Goal: Task Accomplishment & Management: Manage account settings

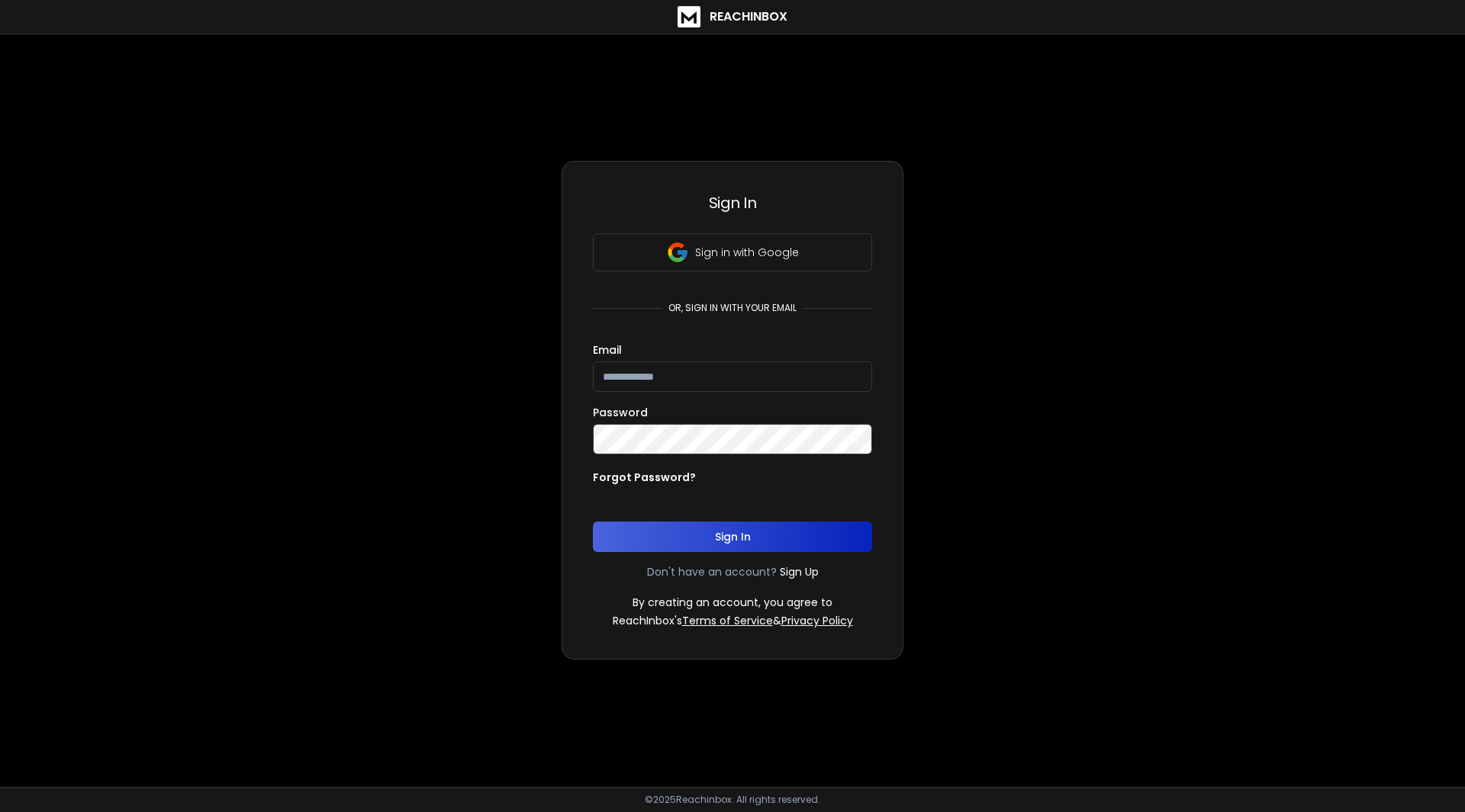
click at [657, 388] on input "email" at bounding box center [732, 377] width 279 height 31
paste input "**********"
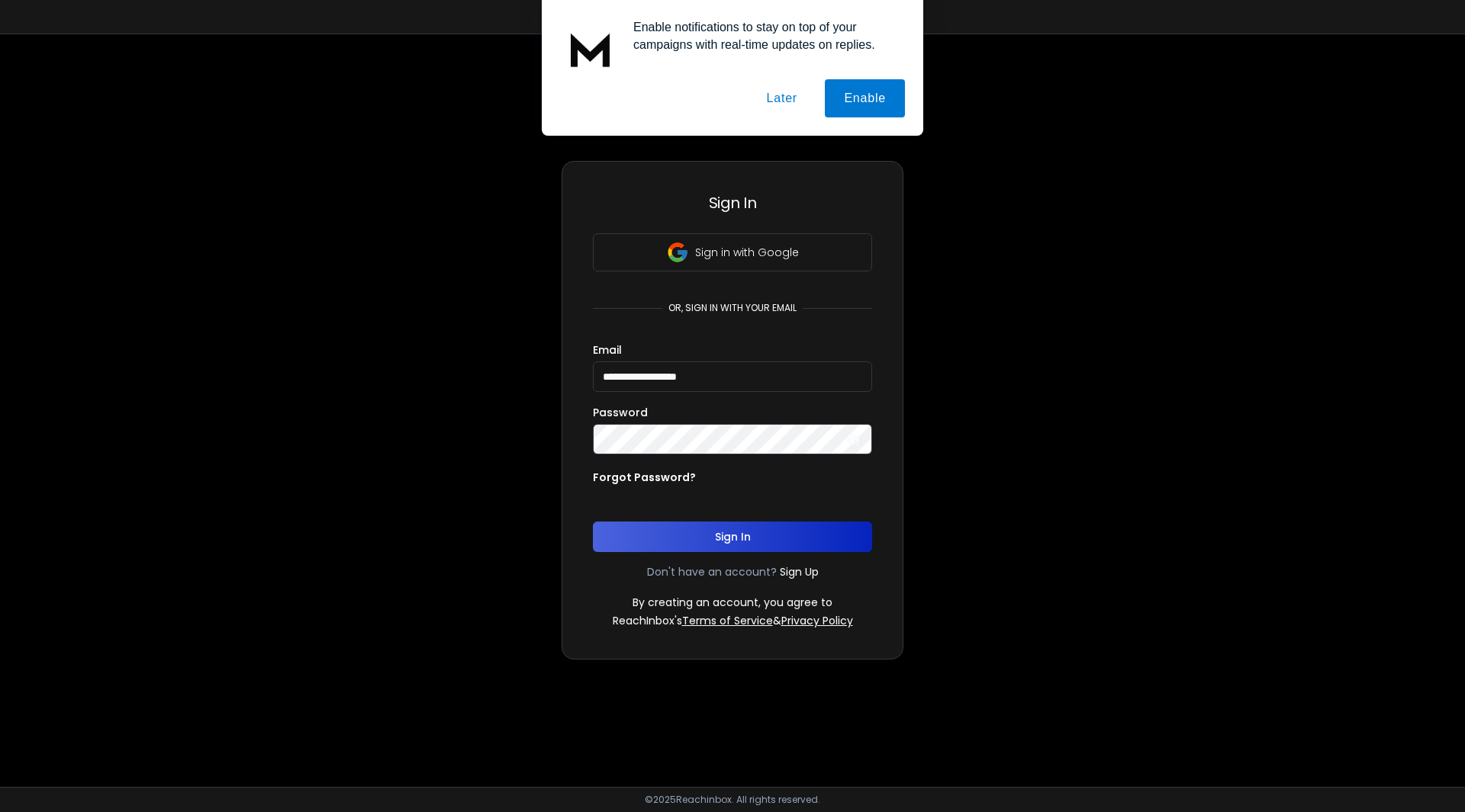
type input "**********"
click at [368, 107] on div "Enable notifications to stay on top of your campaigns with real-time updates on…" at bounding box center [732, 68] width 1465 height 136
click at [732, 539] on button "Sign In" at bounding box center [732, 537] width 279 height 31
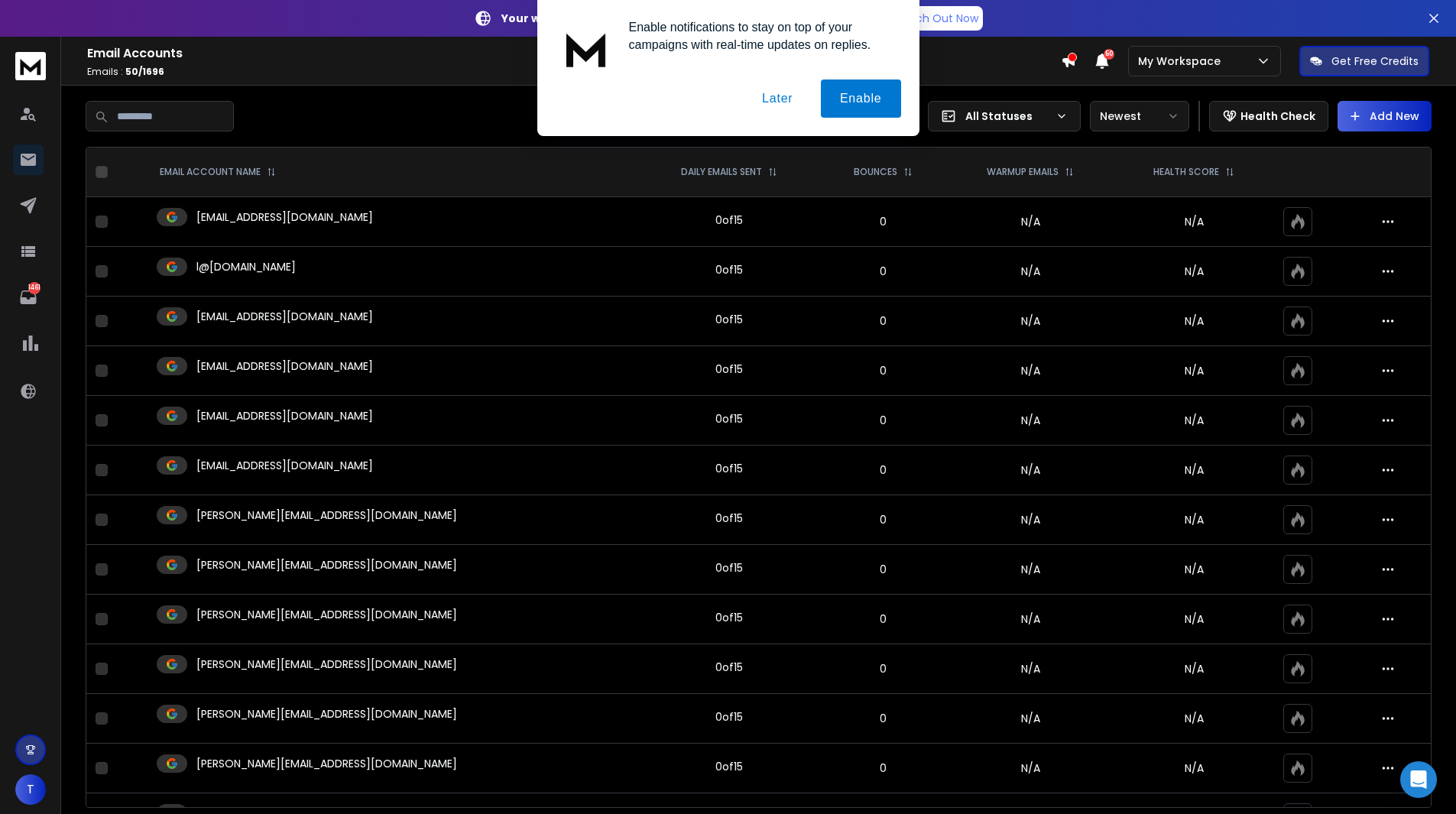
click at [763, 97] on button "Later" at bounding box center [777, 98] width 69 height 38
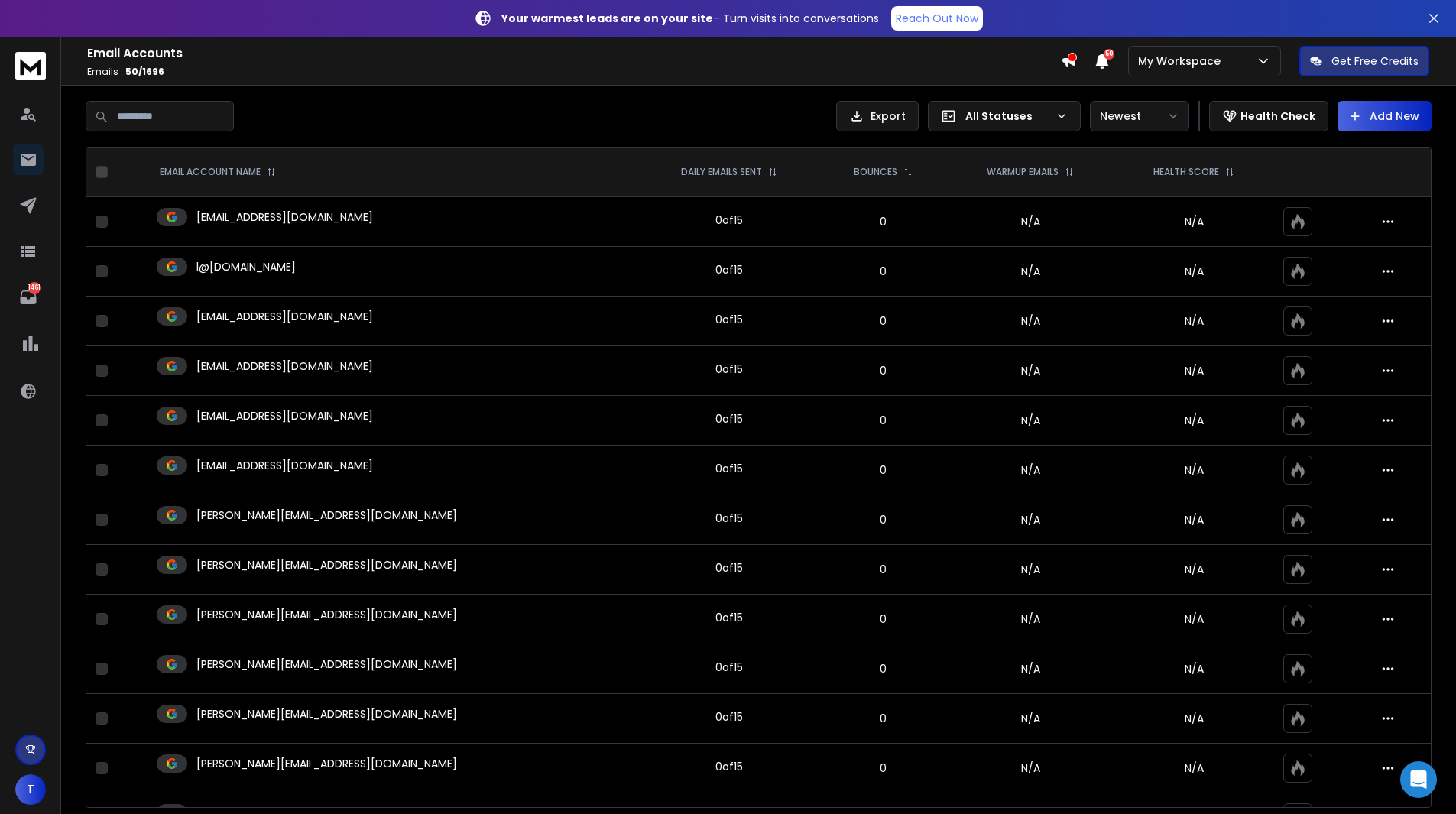
click at [1366, 111] on button "Add New" at bounding box center [1383, 116] width 94 height 31
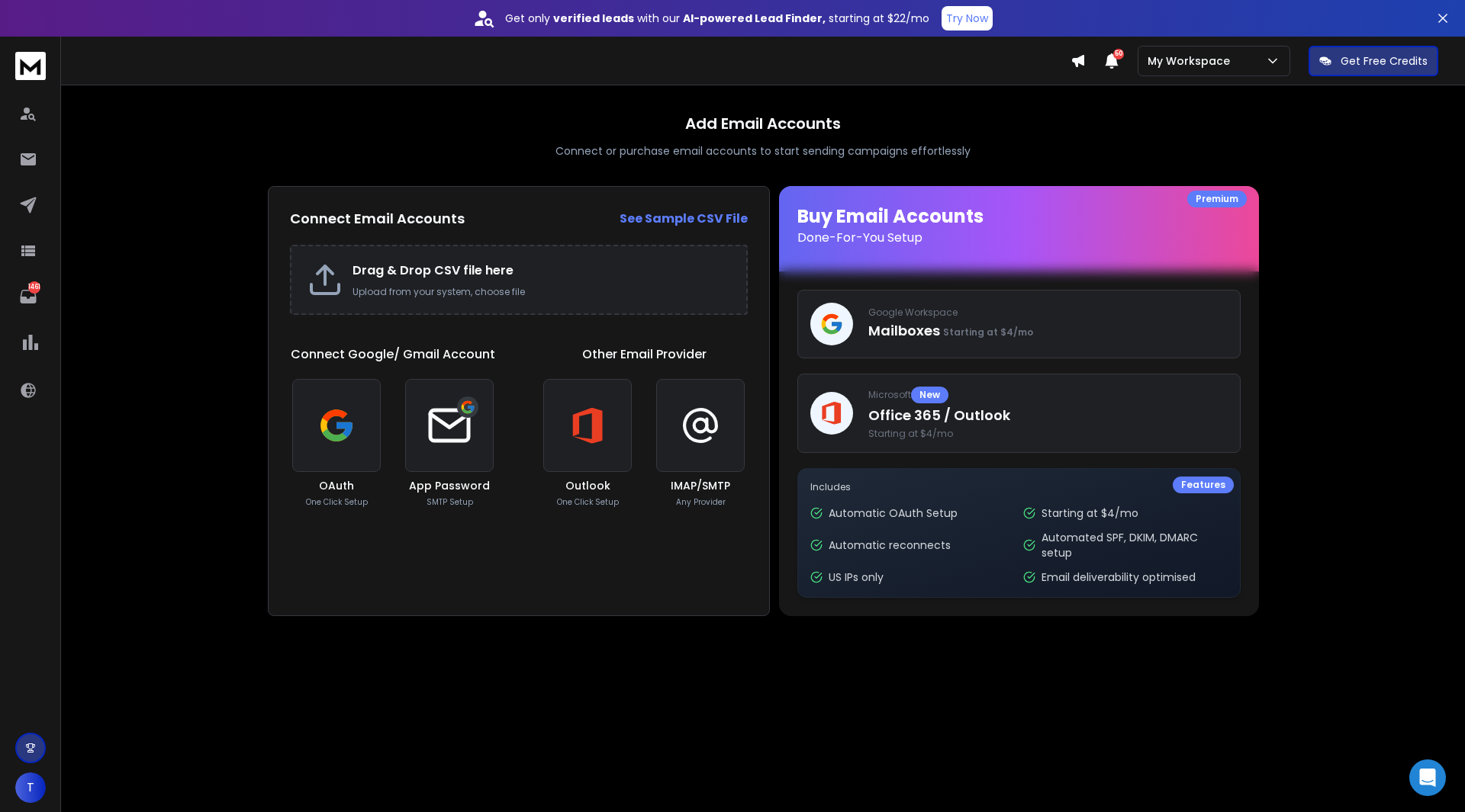
click at [351, 438] on icon at bounding box center [336, 425] width 38 height 45
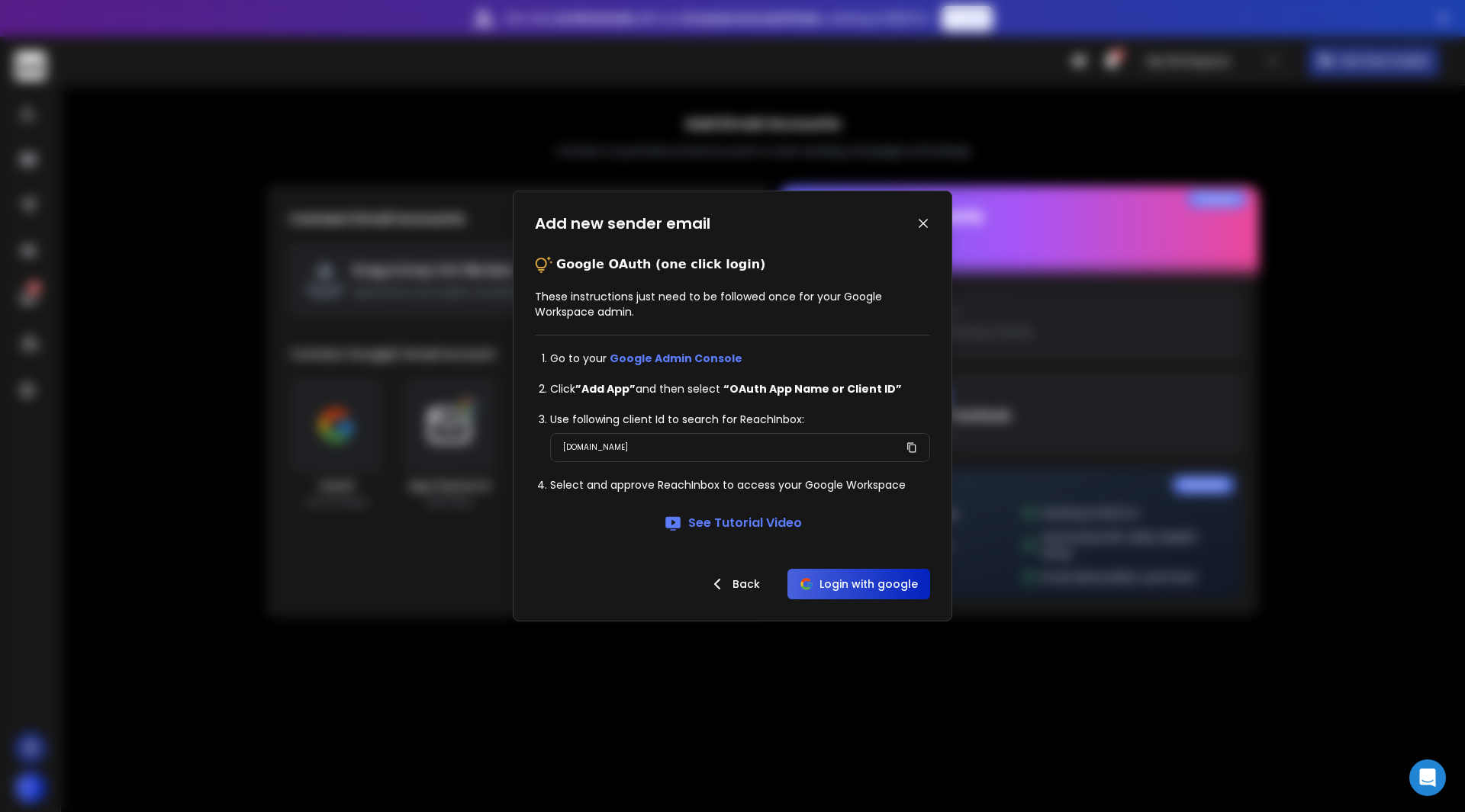
click at [914, 571] on button "Login with google" at bounding box center [859, 584] width 143 height 31
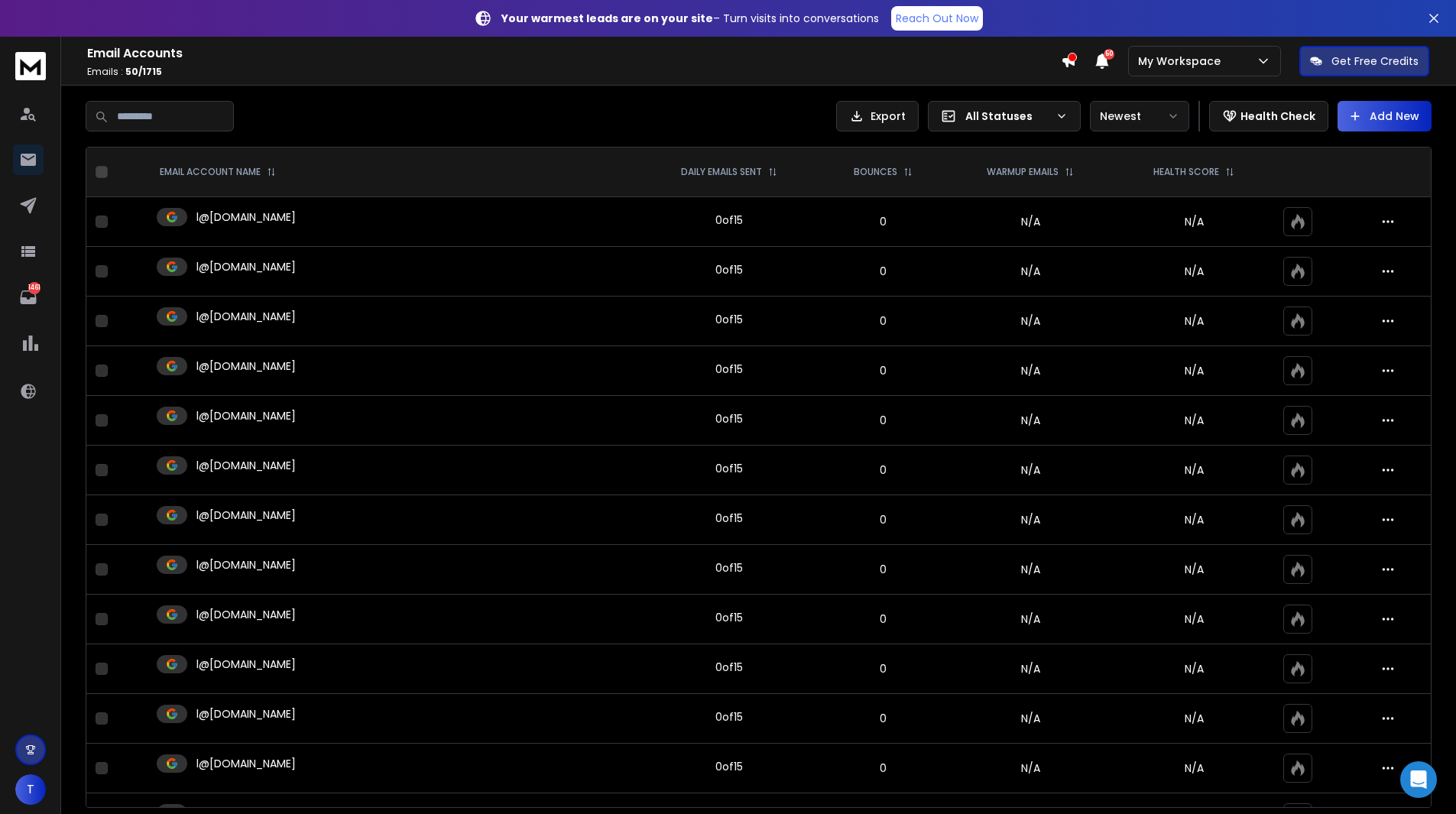
click at [1382, 110] on button "Add New" at bounding box center [1383, 116] width 94 height 31
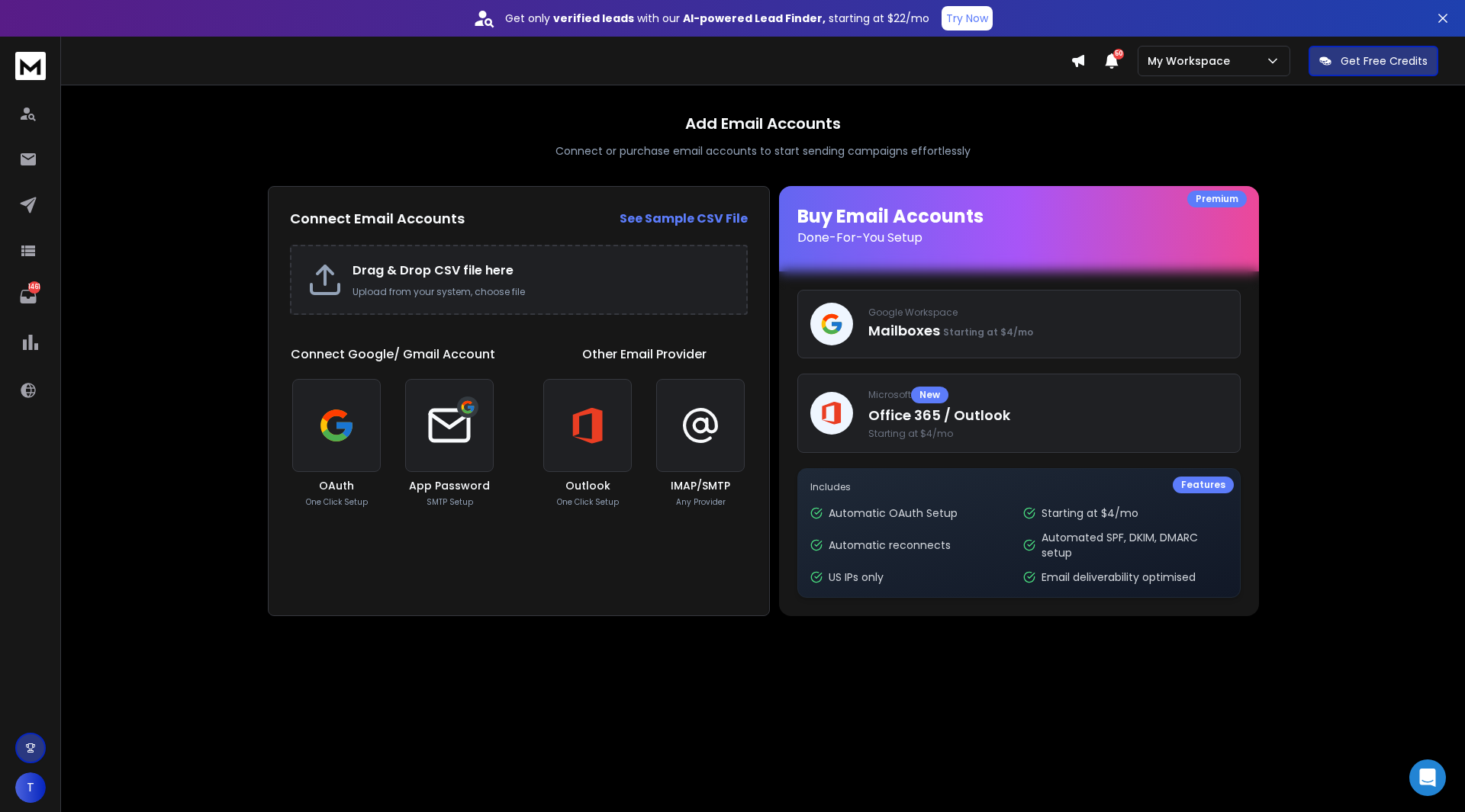
click at [310, 460] on div at bounding box center [337, 426] width 89 height 93
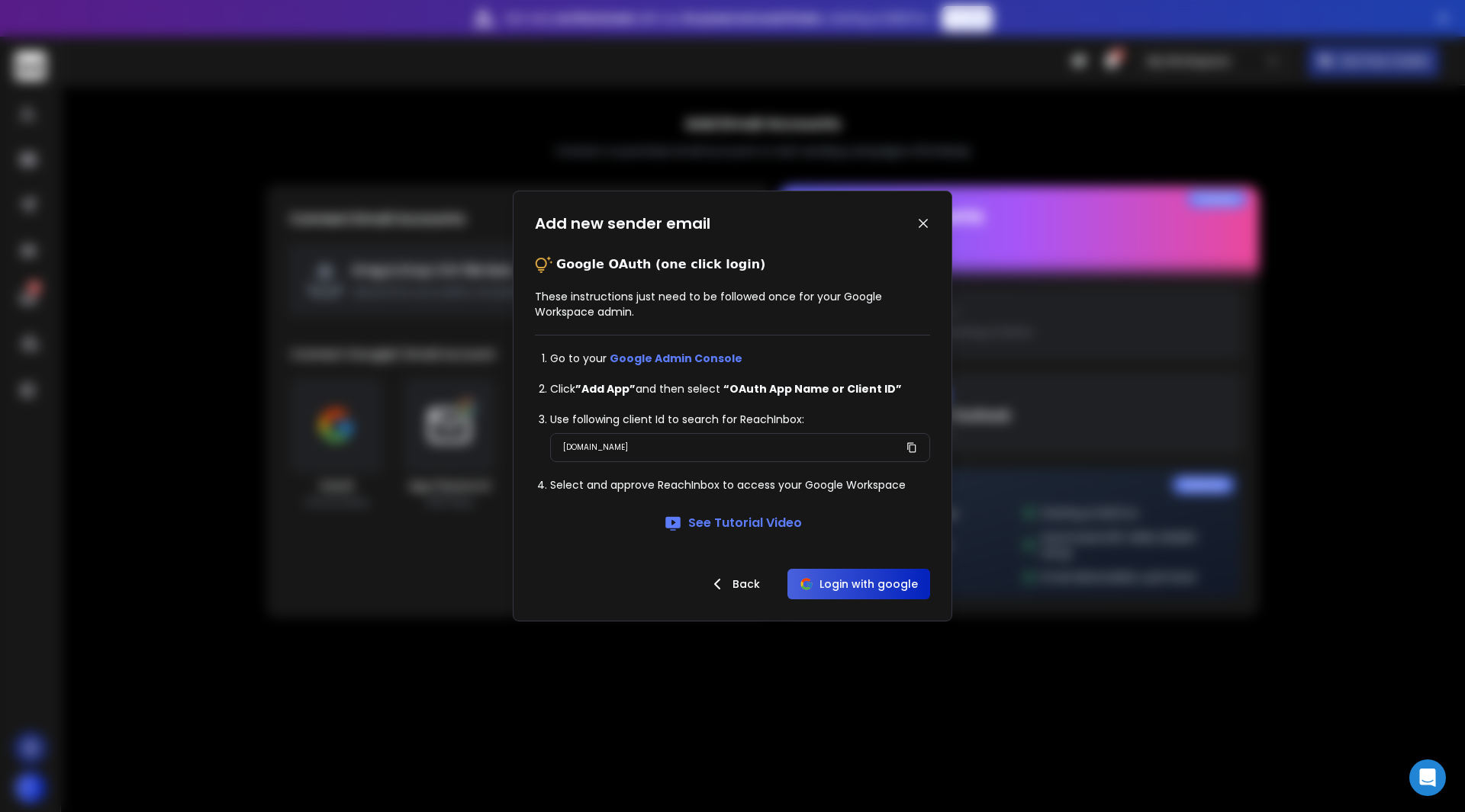
click at [888, 587] on button "Login with google" at bounding box center [859, 584] width 143 height 31
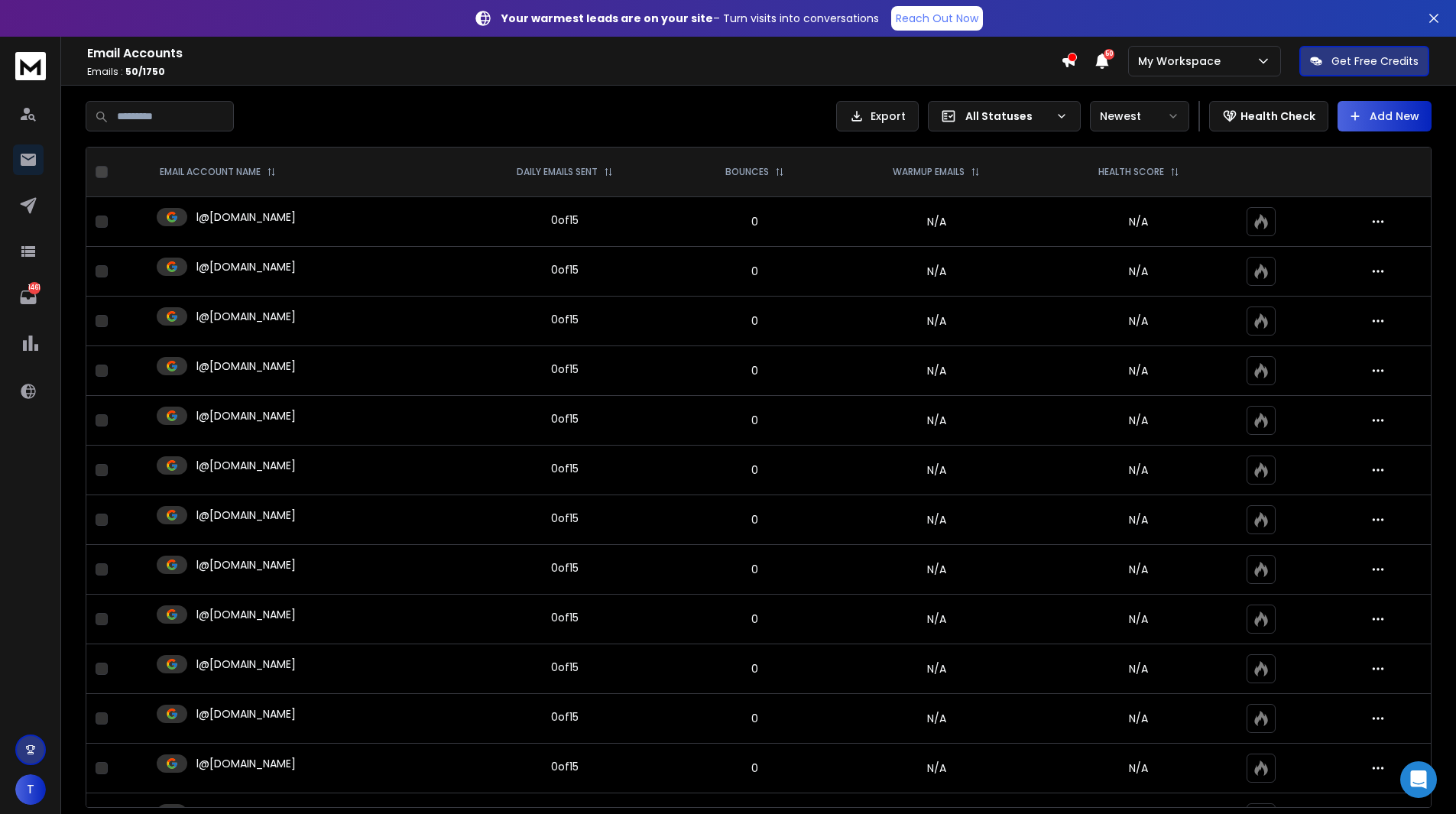
click at [1399, 114] on button "Add New" at bounding box center [1383, 116] width 94 height 31
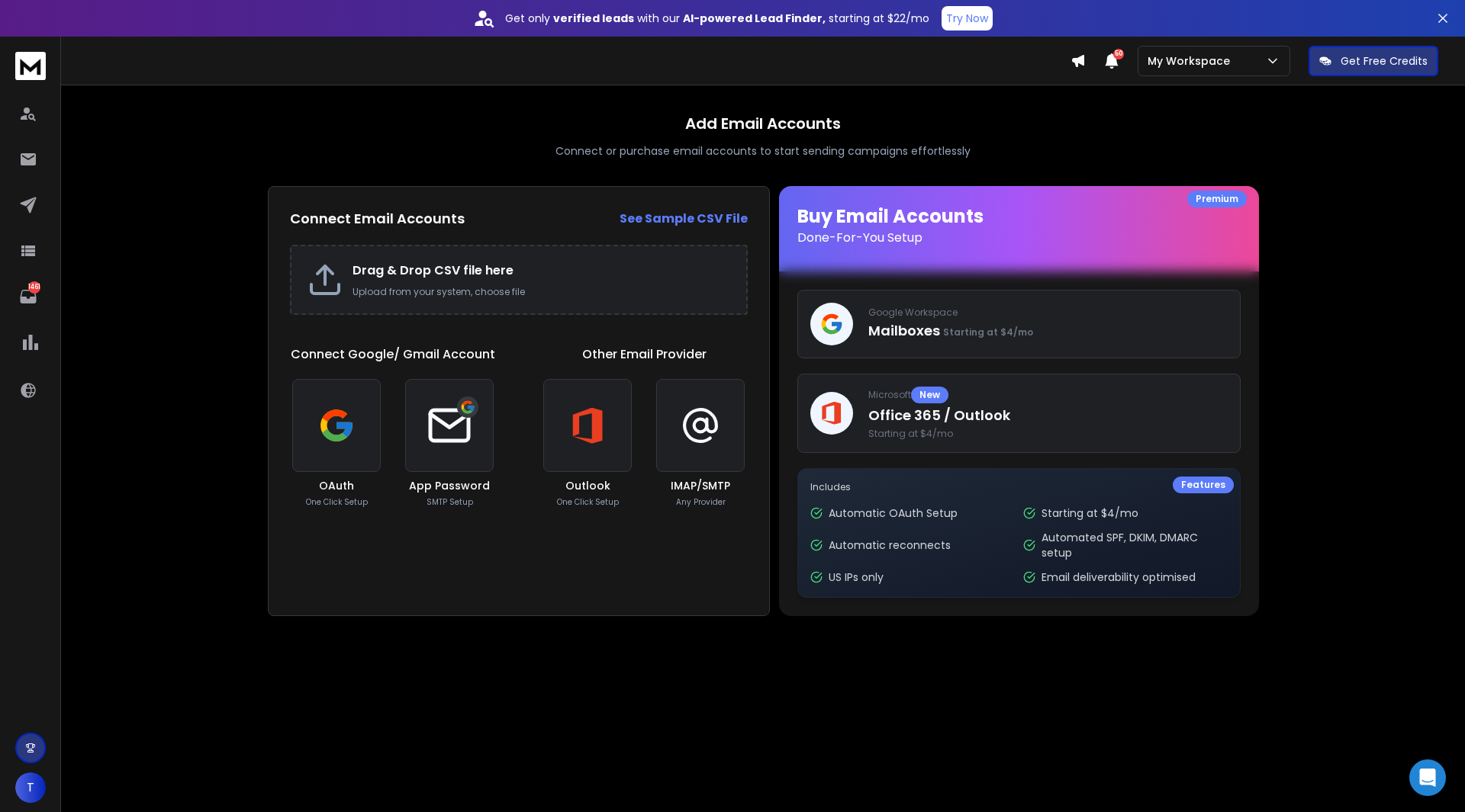
click at [352, 432] on icon at bounding box center [344, 431] width 16 height 15
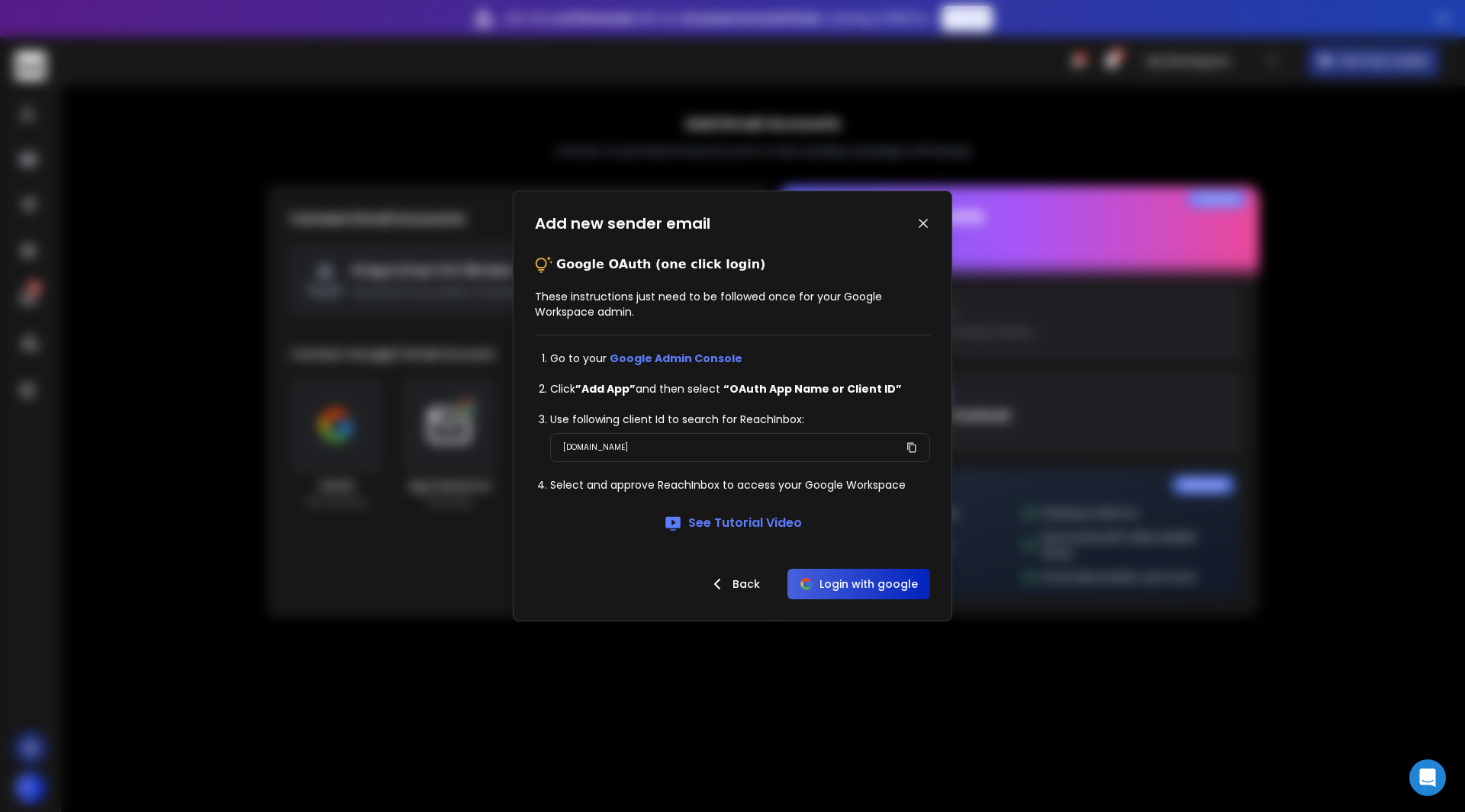
click at [847, 577] on button "Login with google" at bounding box center [859, 584] width 143 height 31
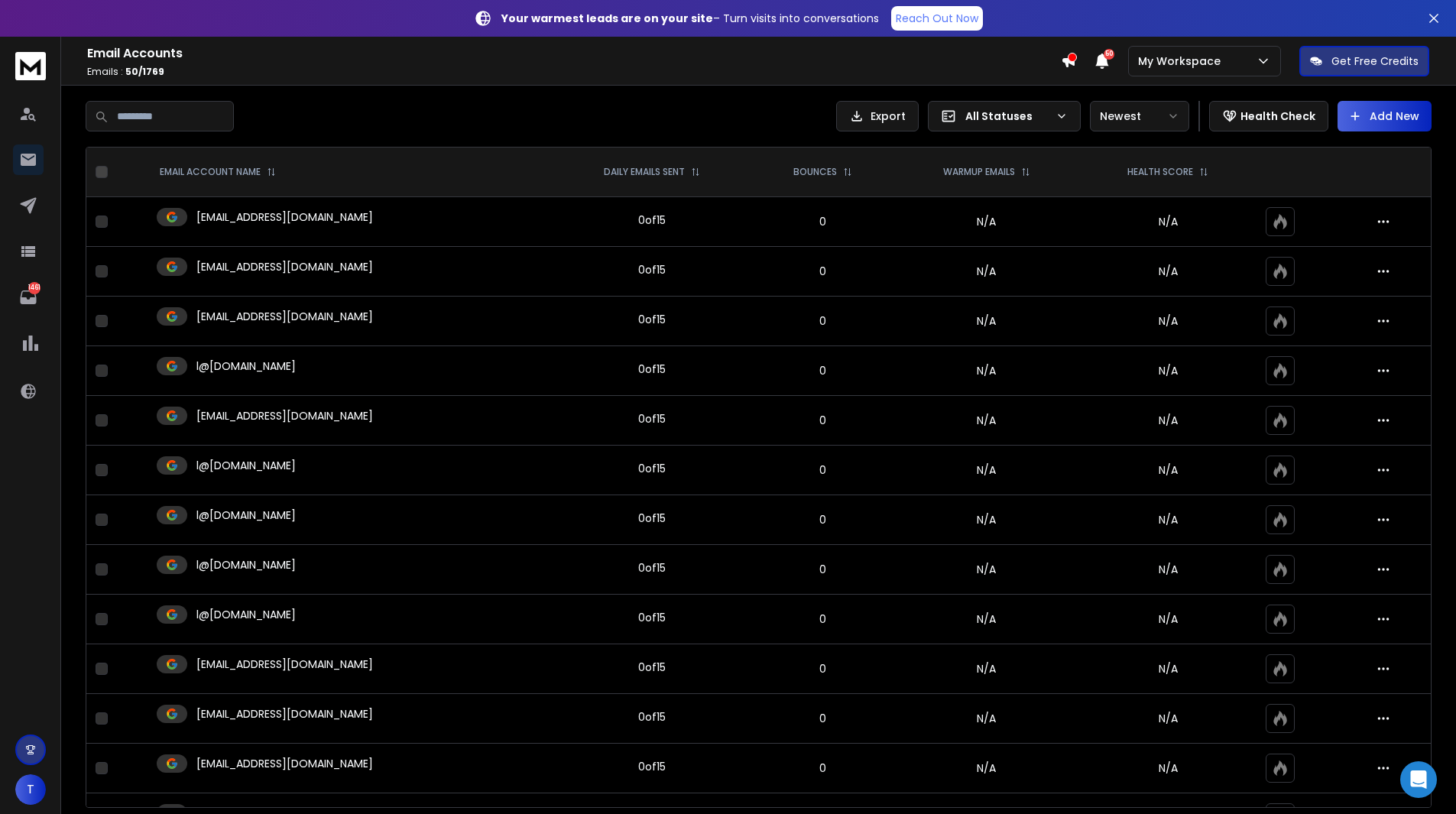
click at [1384, 111] on button "Add New" at bounding box center [1383, 116] width 94 height 31
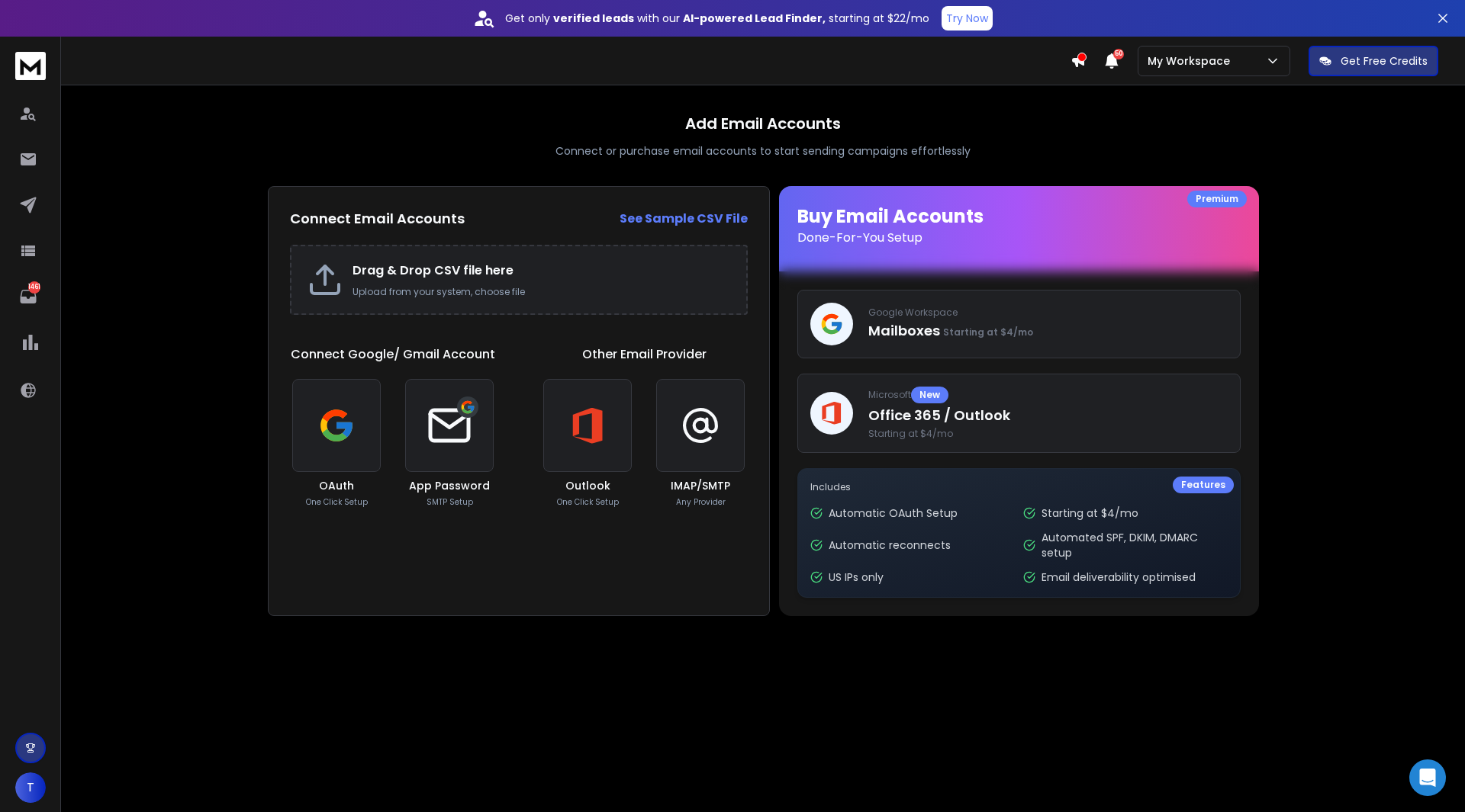
click at [346, 437] on icon at bounding box center [335, 434] width 25 height 13
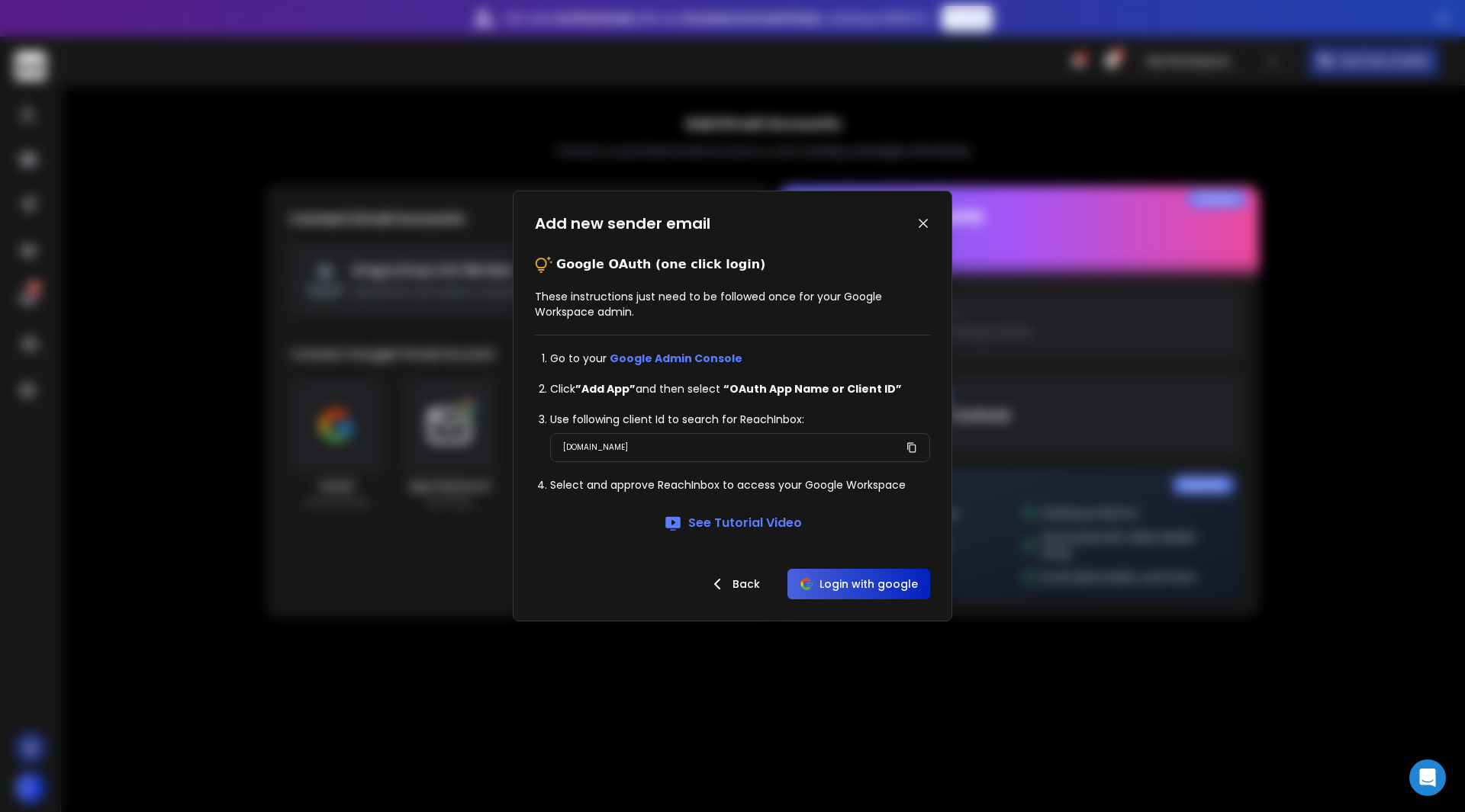
click at [818, 576] on button "Login with google" at bounding box center [859, 584] width 143 height 31
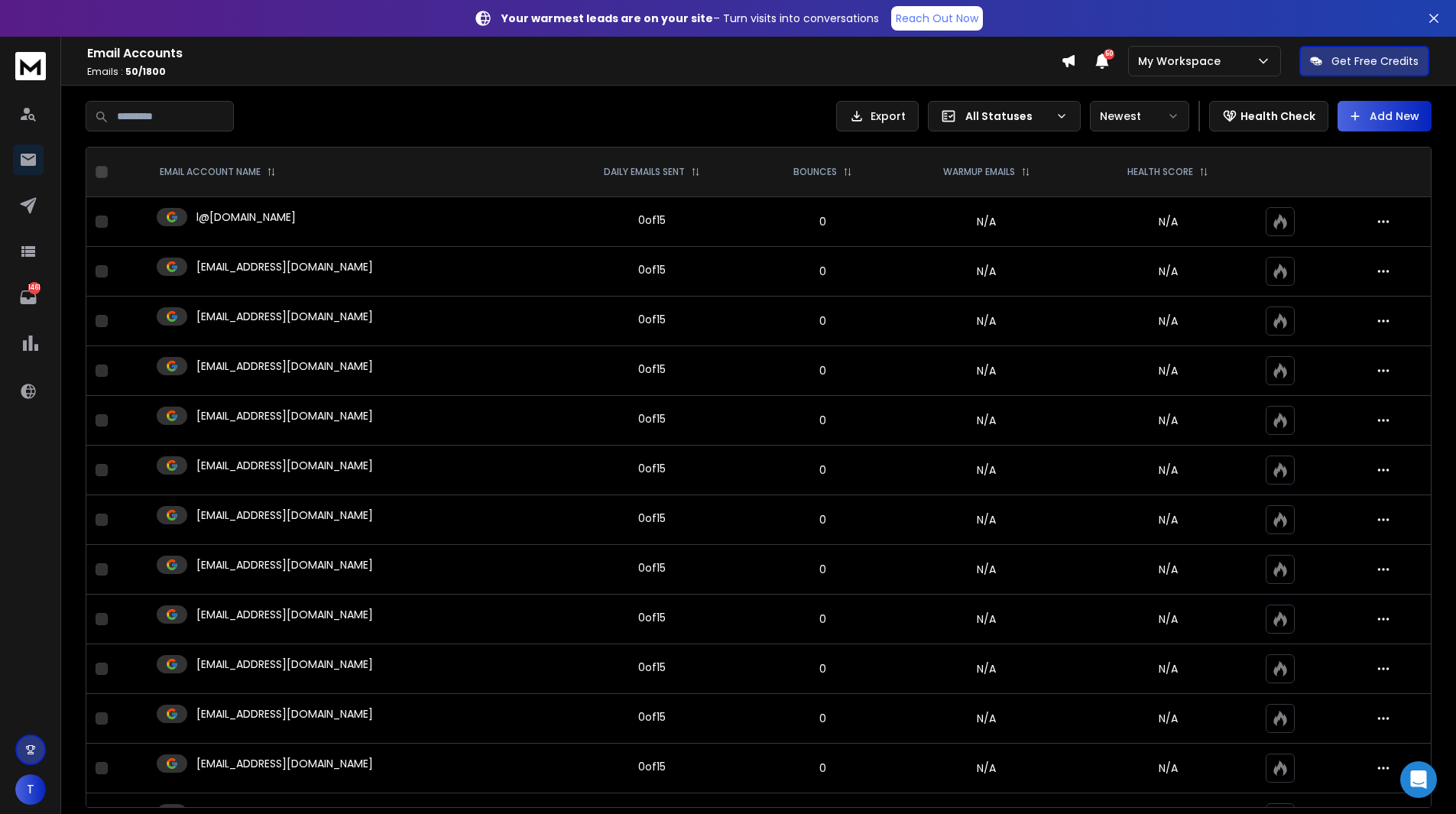
click at [1408, 122] on button "Add New" at bounding box center [1383, 116] width 94 height 31
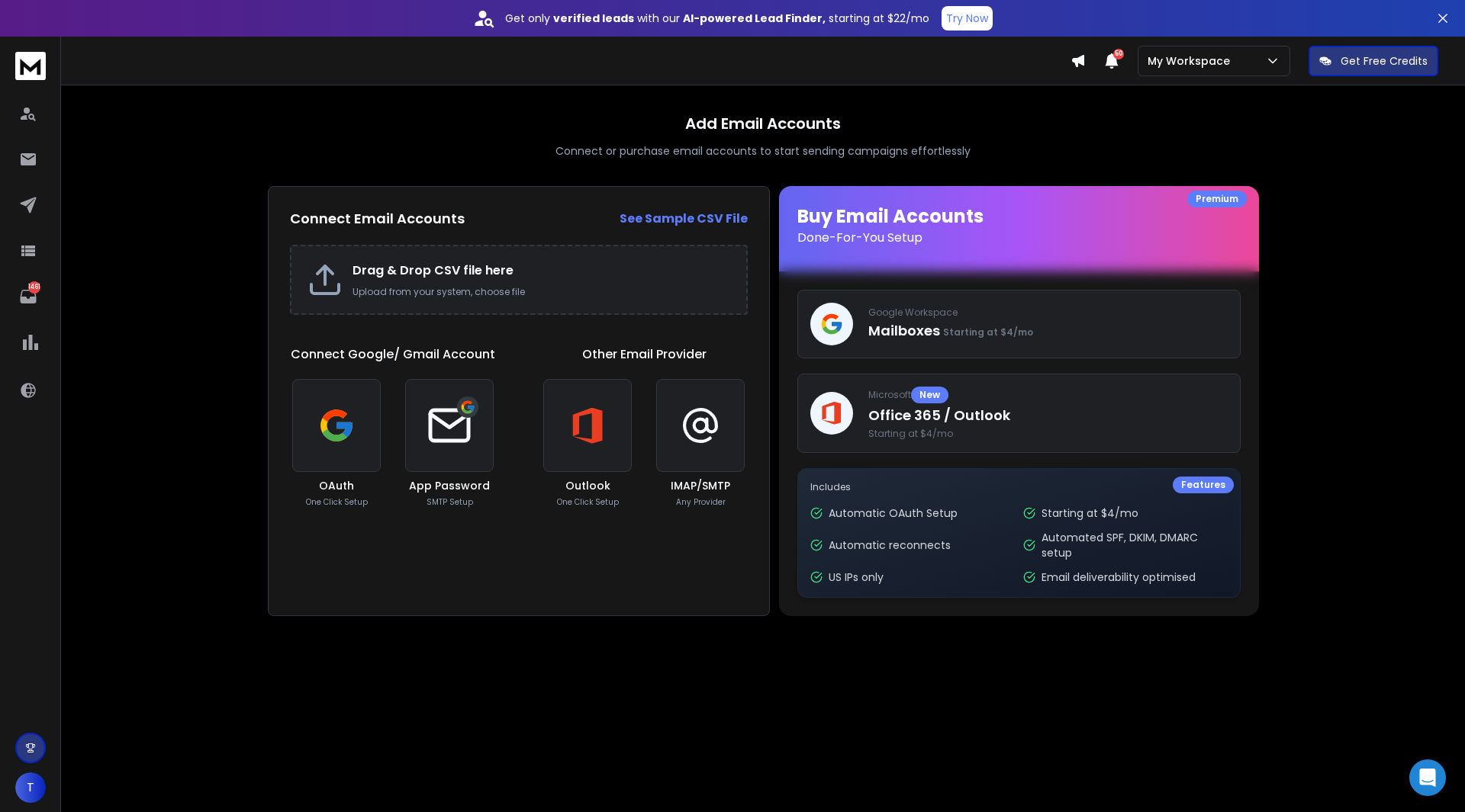
click at [333, 442] on icon at bounding box center [336, 425] width 38 height 45
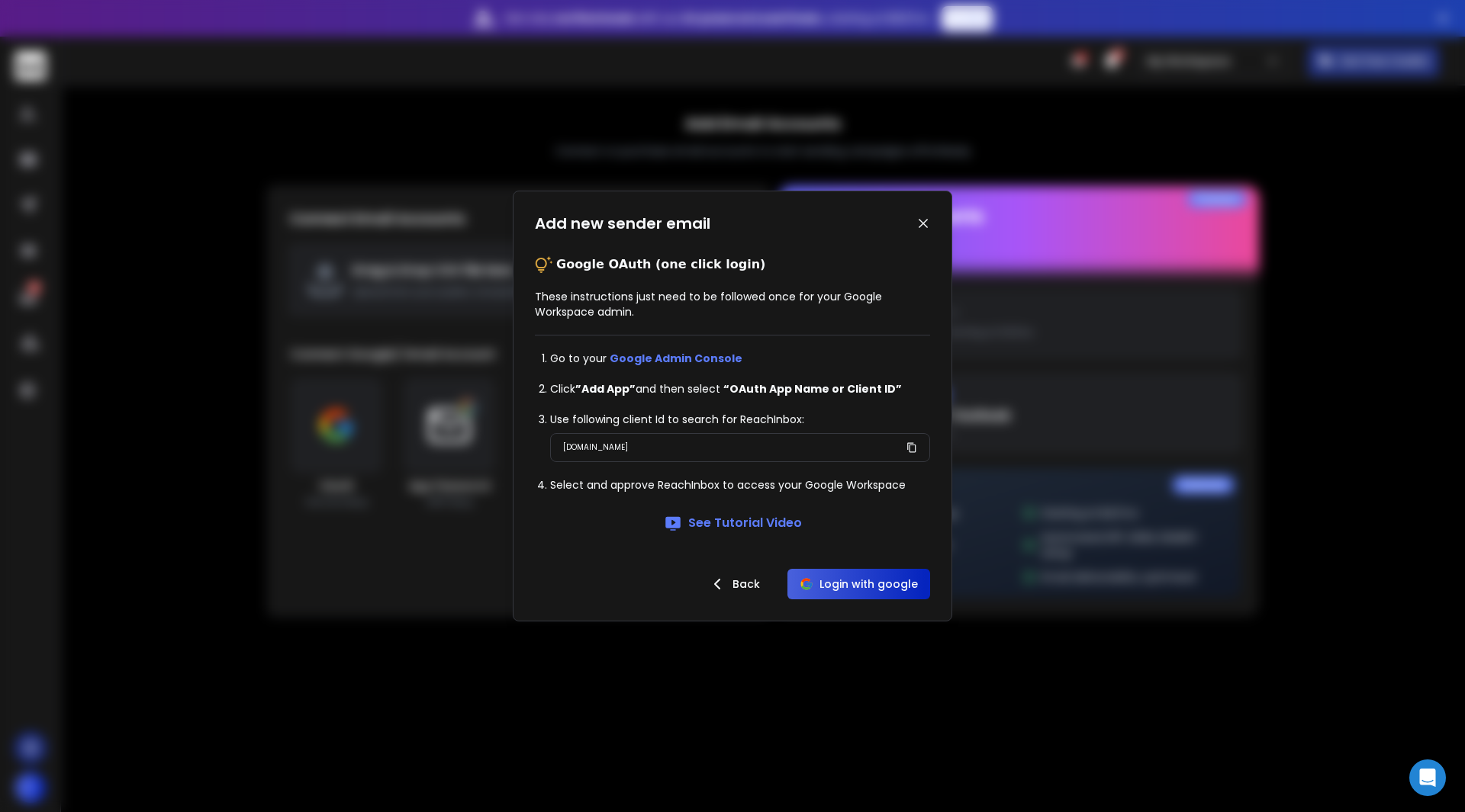
click at [857, 579] on button "Login with google" at bounding box center [859, 584] width 143 height 31
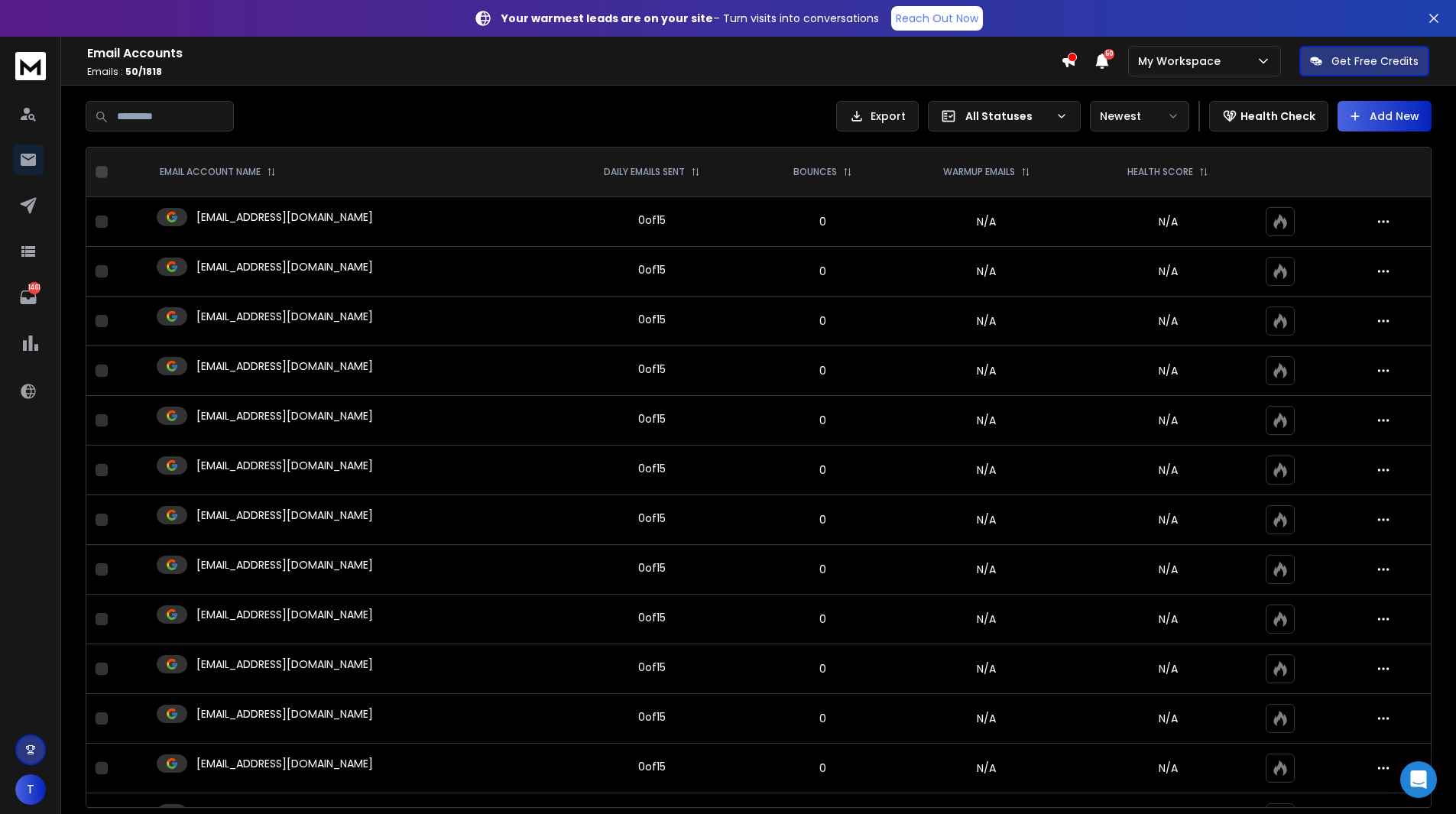
click at [1355, 101] on button "Add New" at bounding box center [1383, 116] width 94 height 31
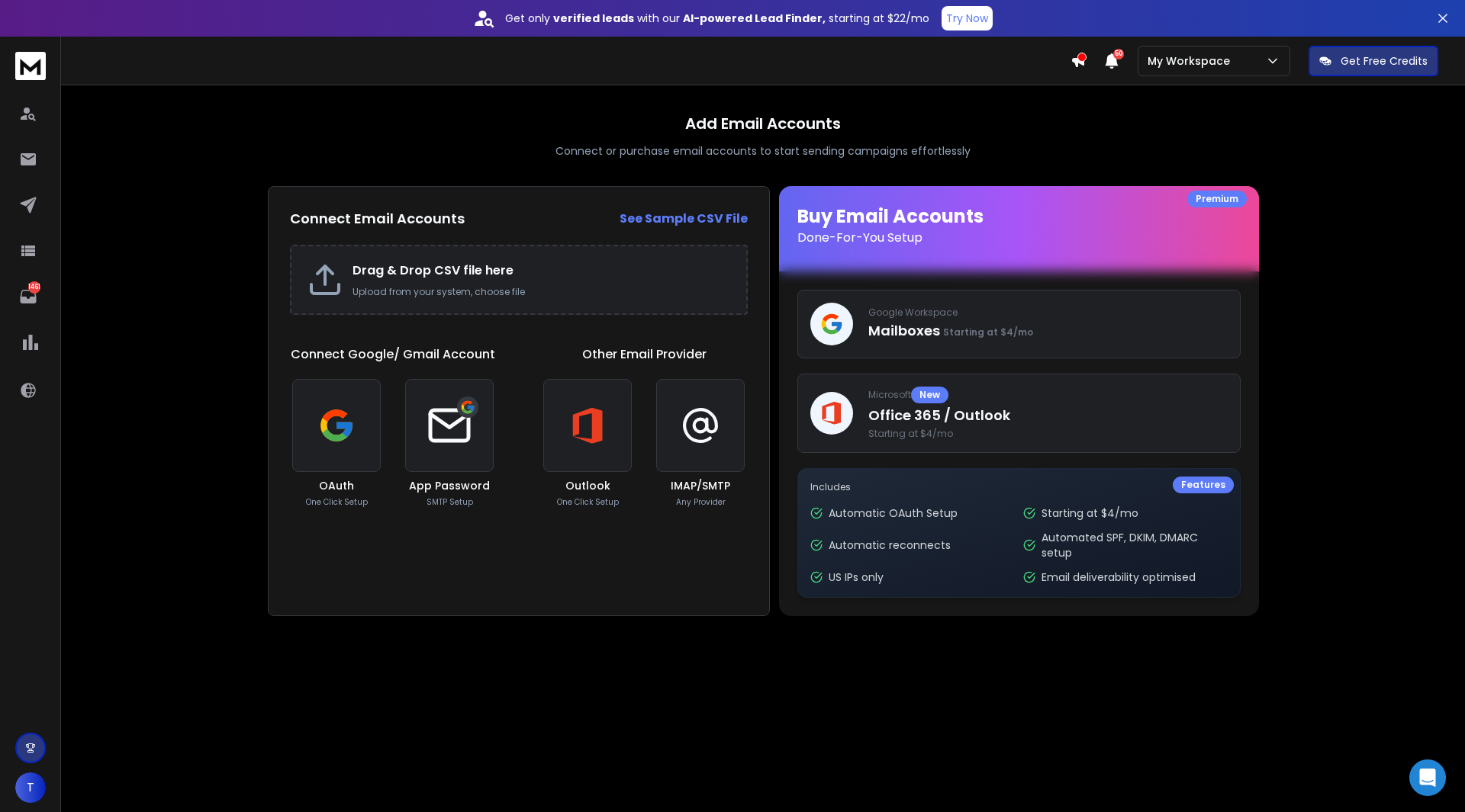
click at [340, 426] on icon at bounding box center [344, 431] width 16 height 15
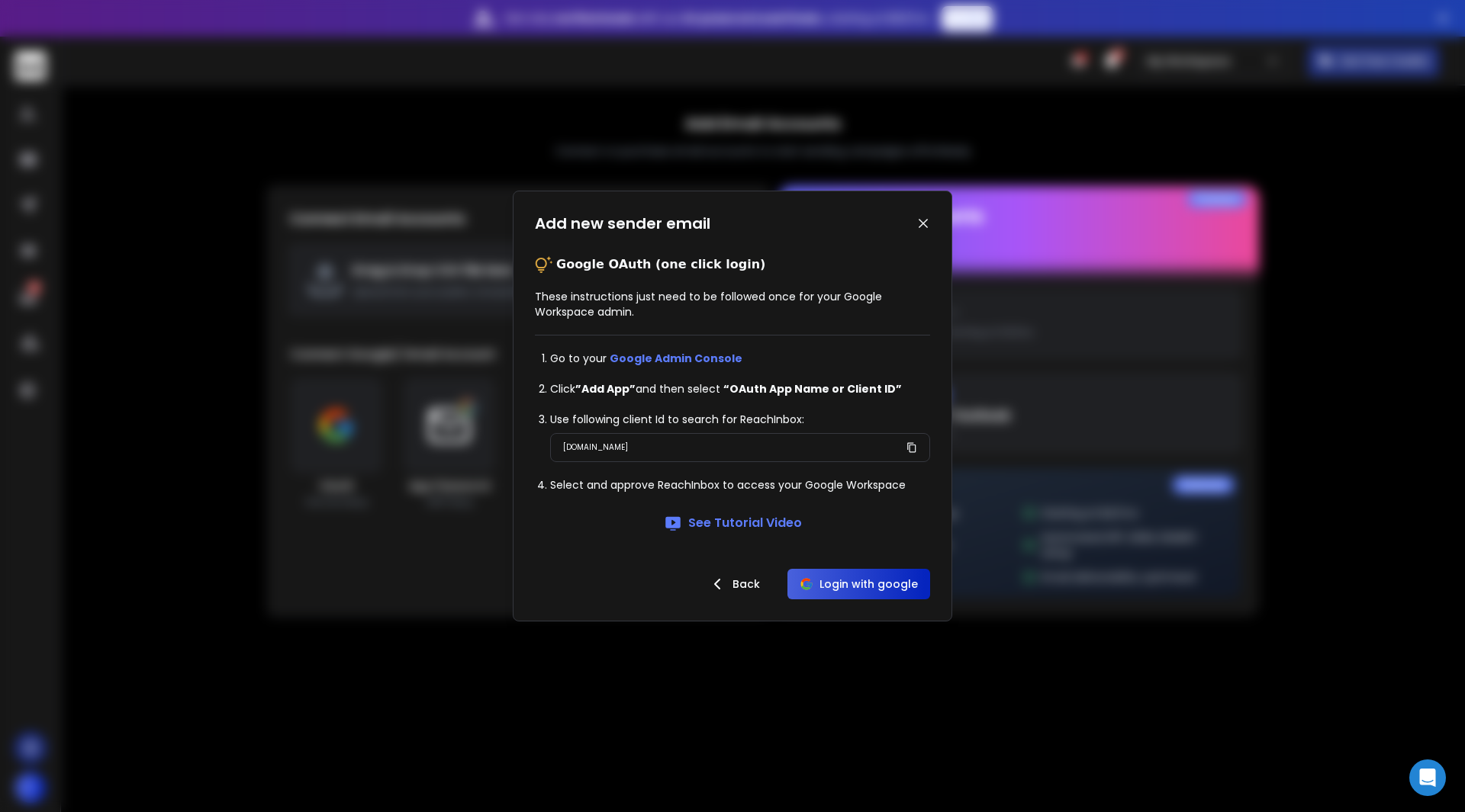
click at [900, 583] on button "Login with google" at bounding box center [859, 584] width 143 height 31
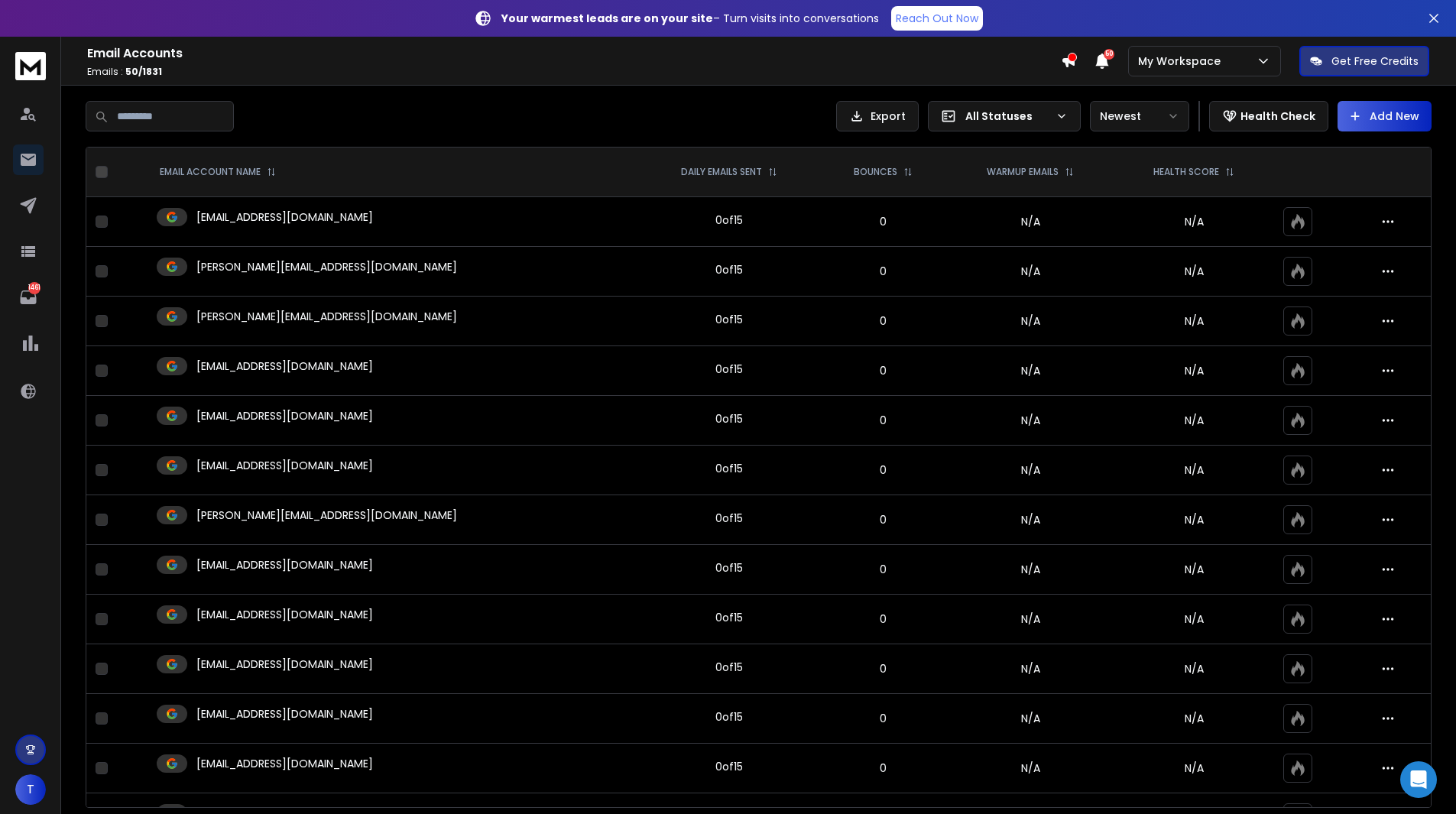
click at [1388, 111] on button "Add New" at bounding box center [1383, 116] width 94 height 31
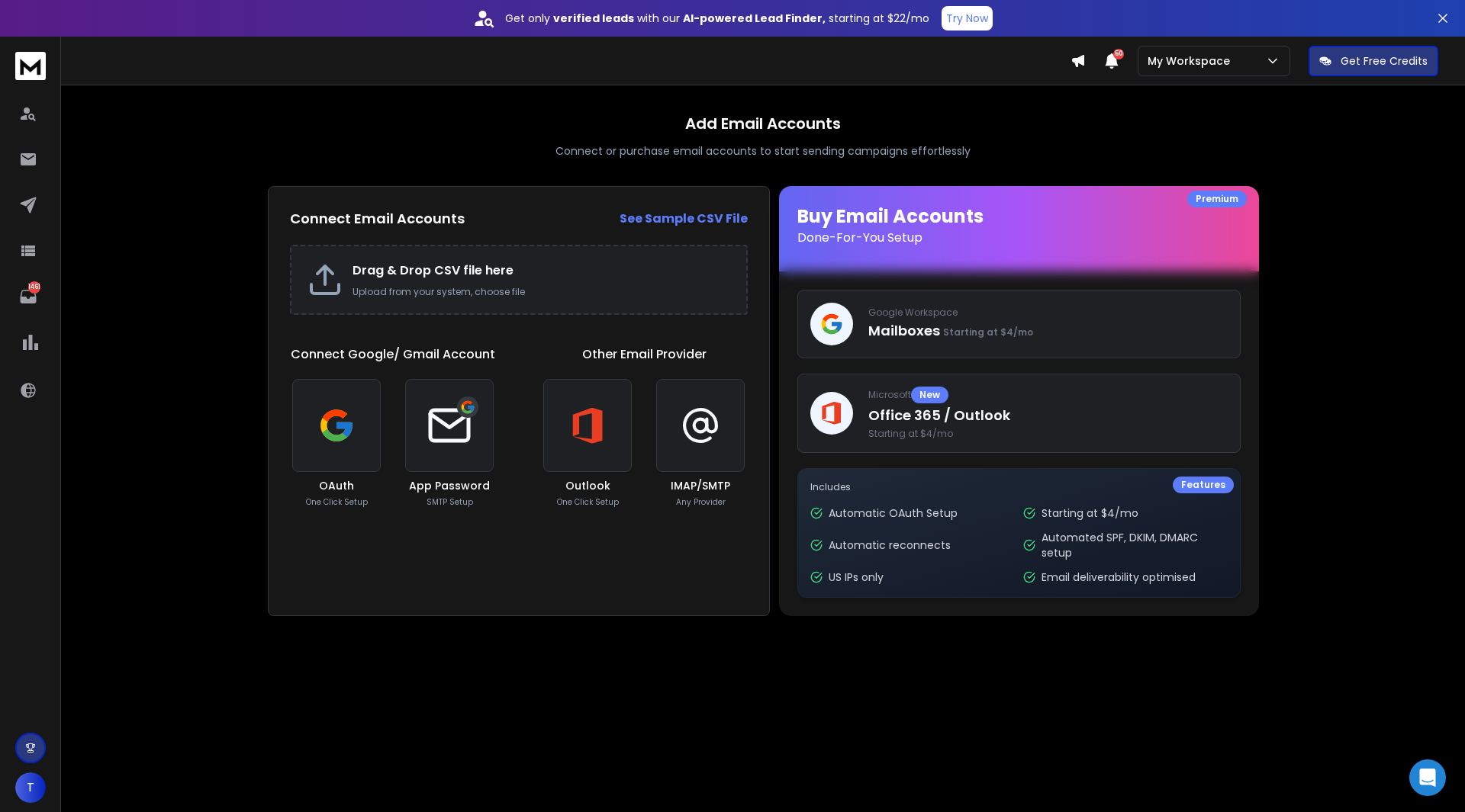
click at [347, 456] on div at bounding box center [337, 426] width 89 height 93
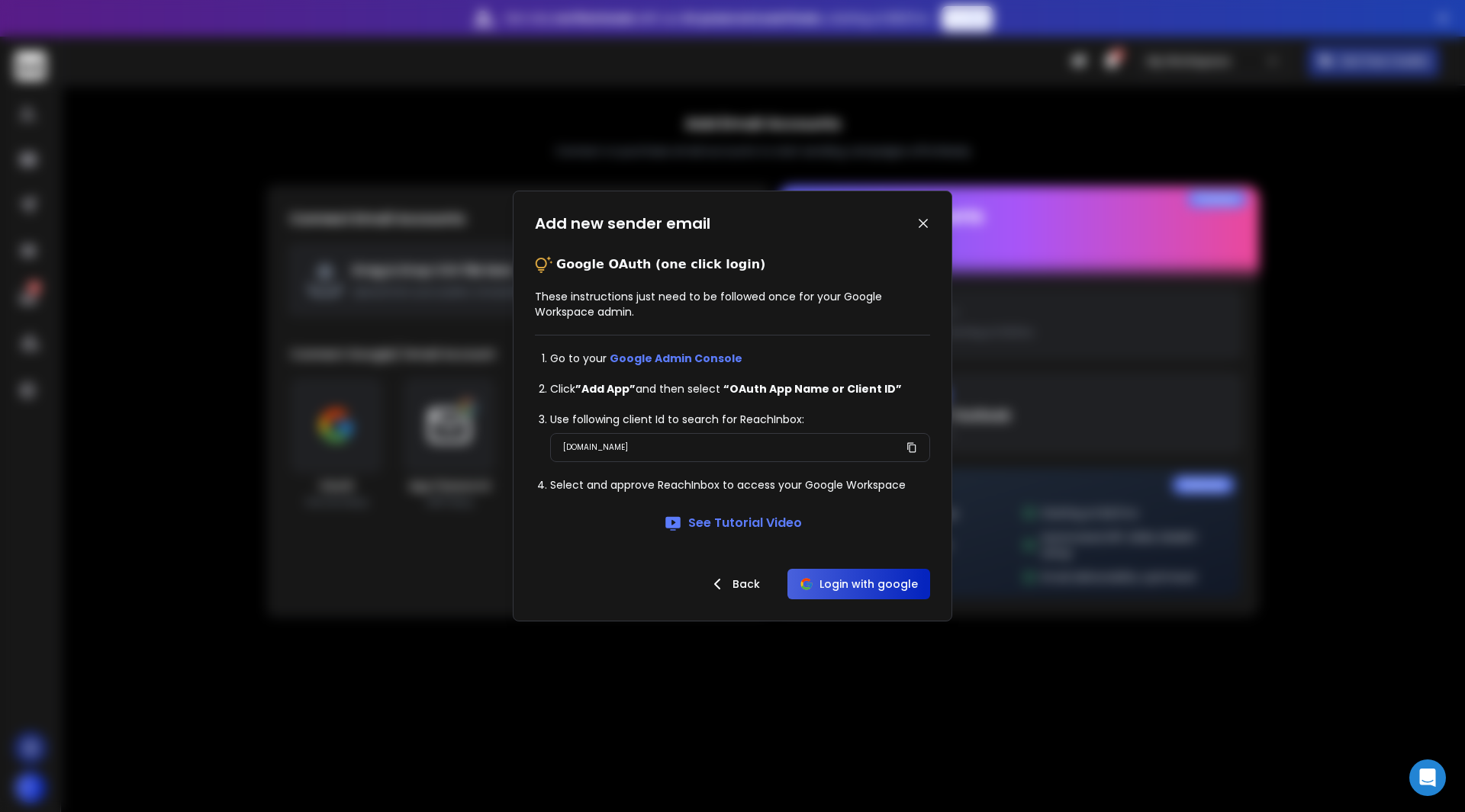
click at [859, 579] on button "Login with google" at bounding box center [859, 584] width 143 height 31
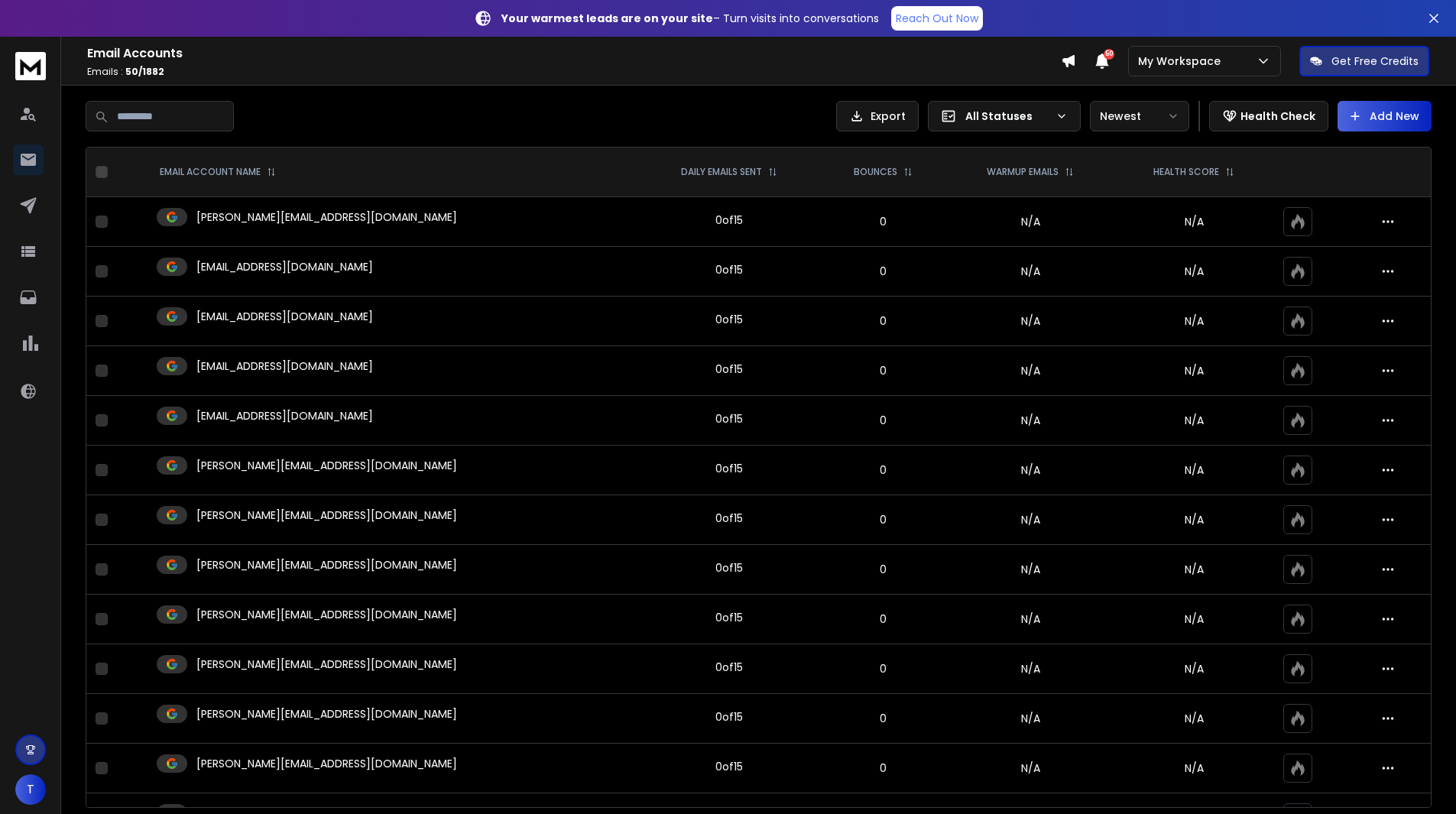
click at [1378, 115] on button "Add New" at bounding box center [1383, 116] width 94 height 31
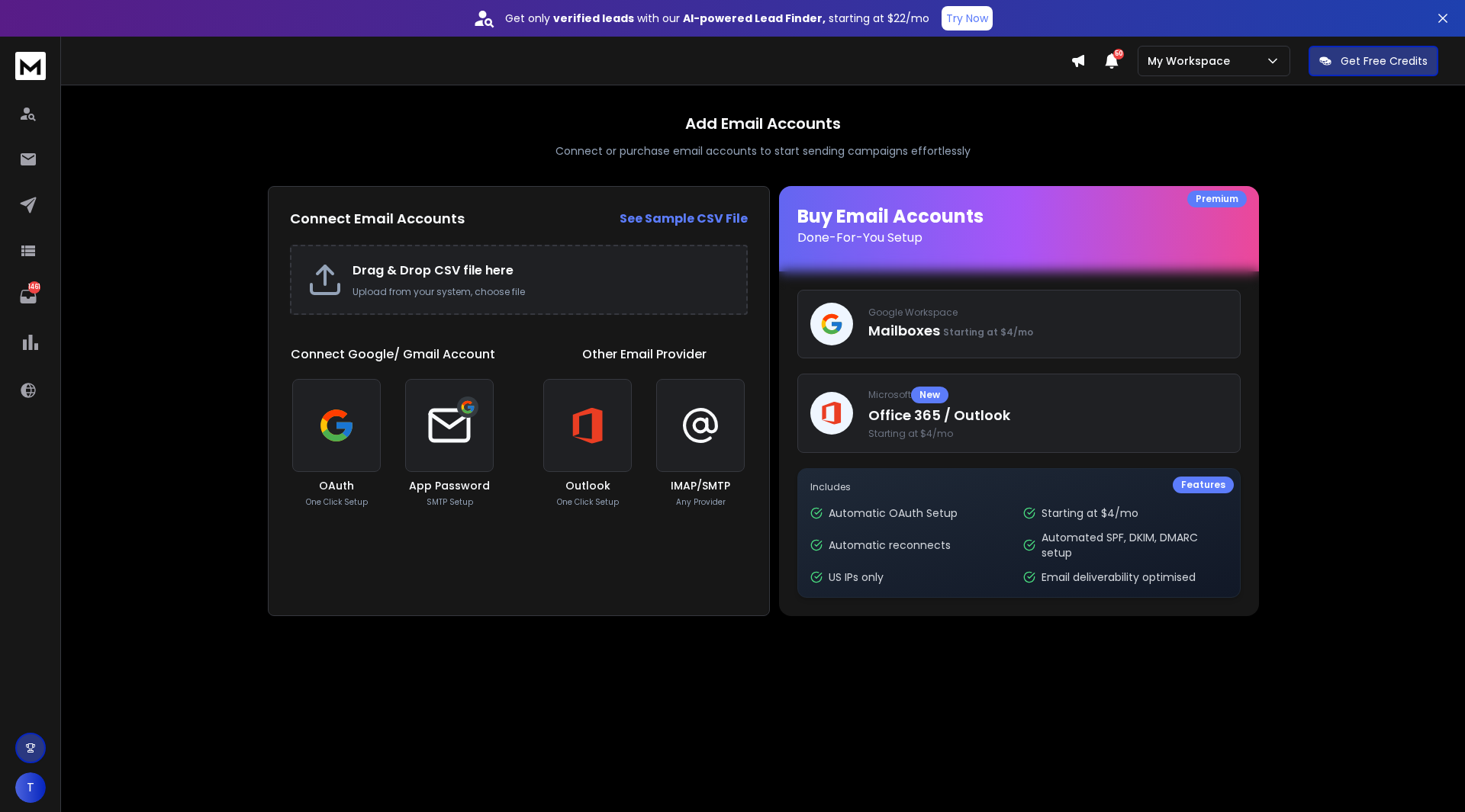
click at [333, 430] on icon at bounding box center [336, 425] width 38 height 45
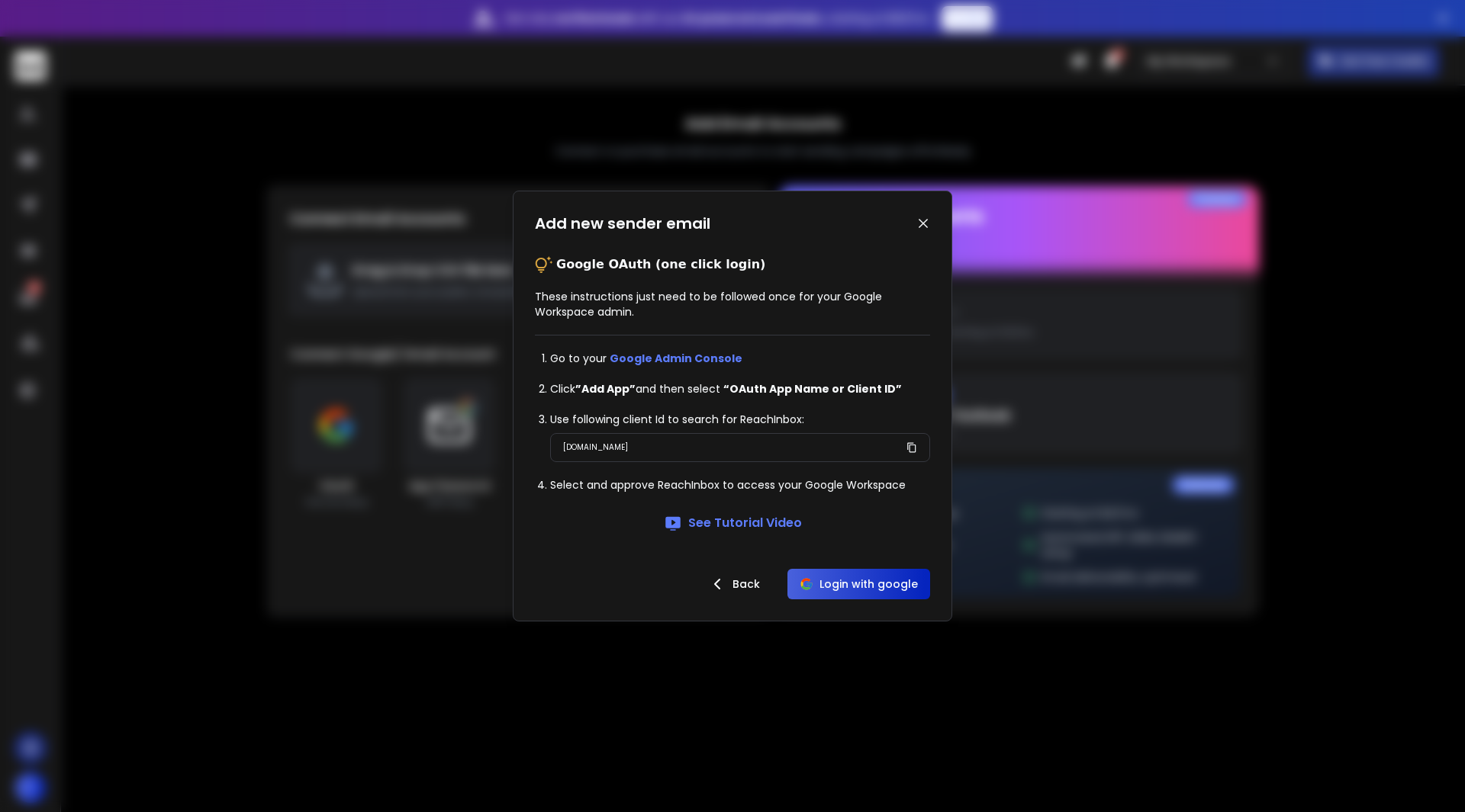
click at [882, 580] on button "Login with google" at bounding box center [859, 584] width 143 height 31
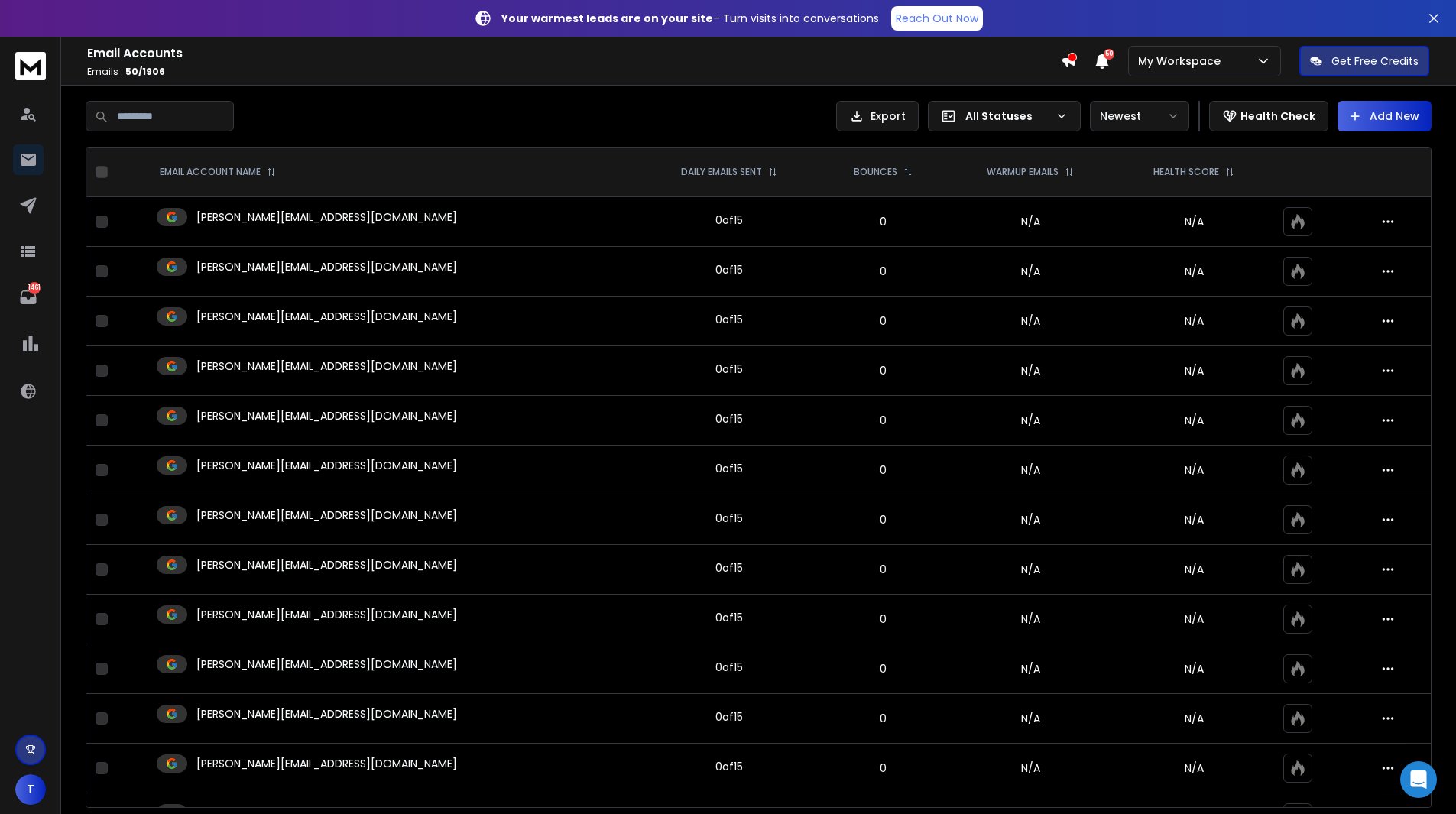
click at [1382, 114] on button "Add New" at bounding box center [1383, 116] width 94 height 31
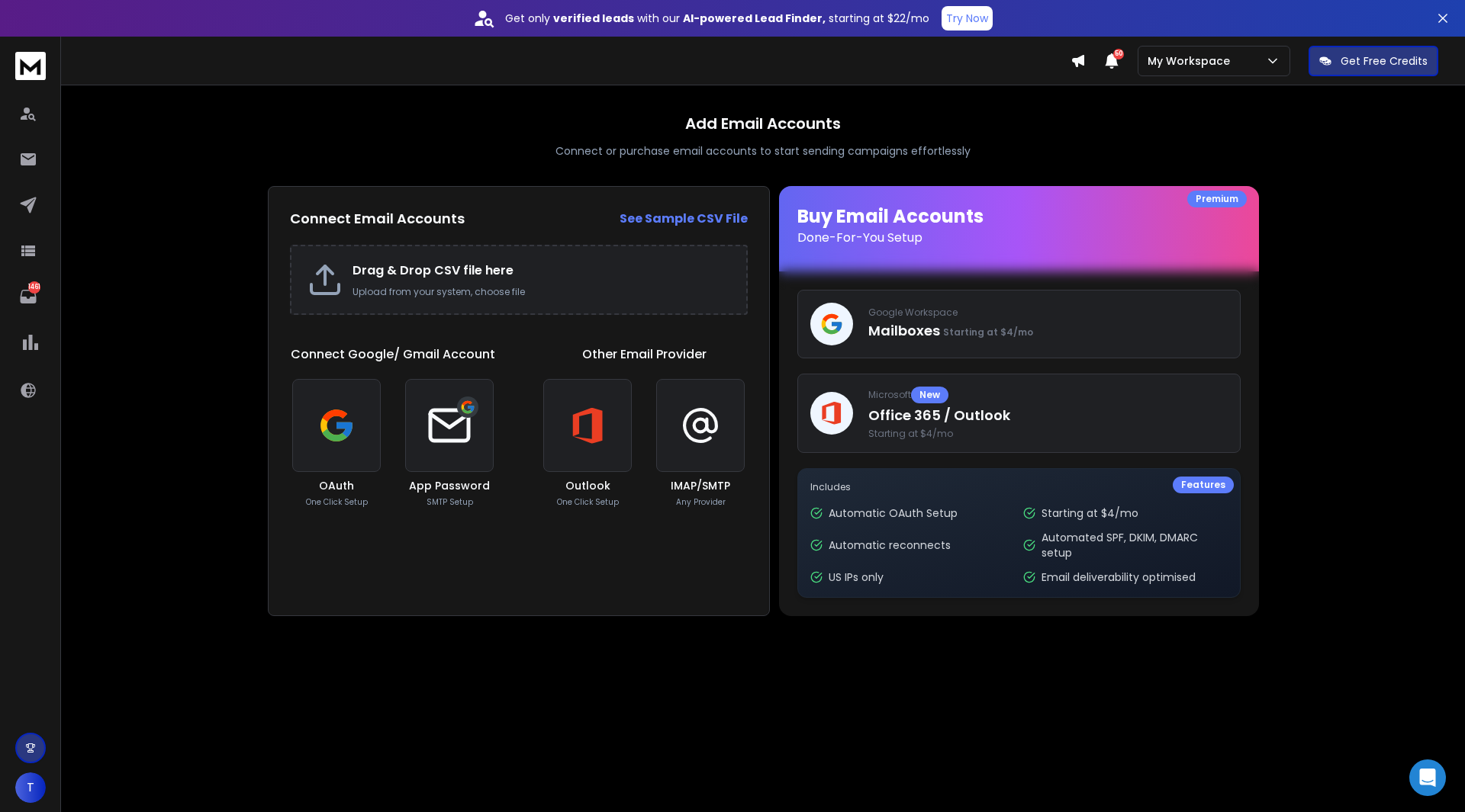
click at [337, 434] on icon at bounding box center [336, 425] width 38 height 45
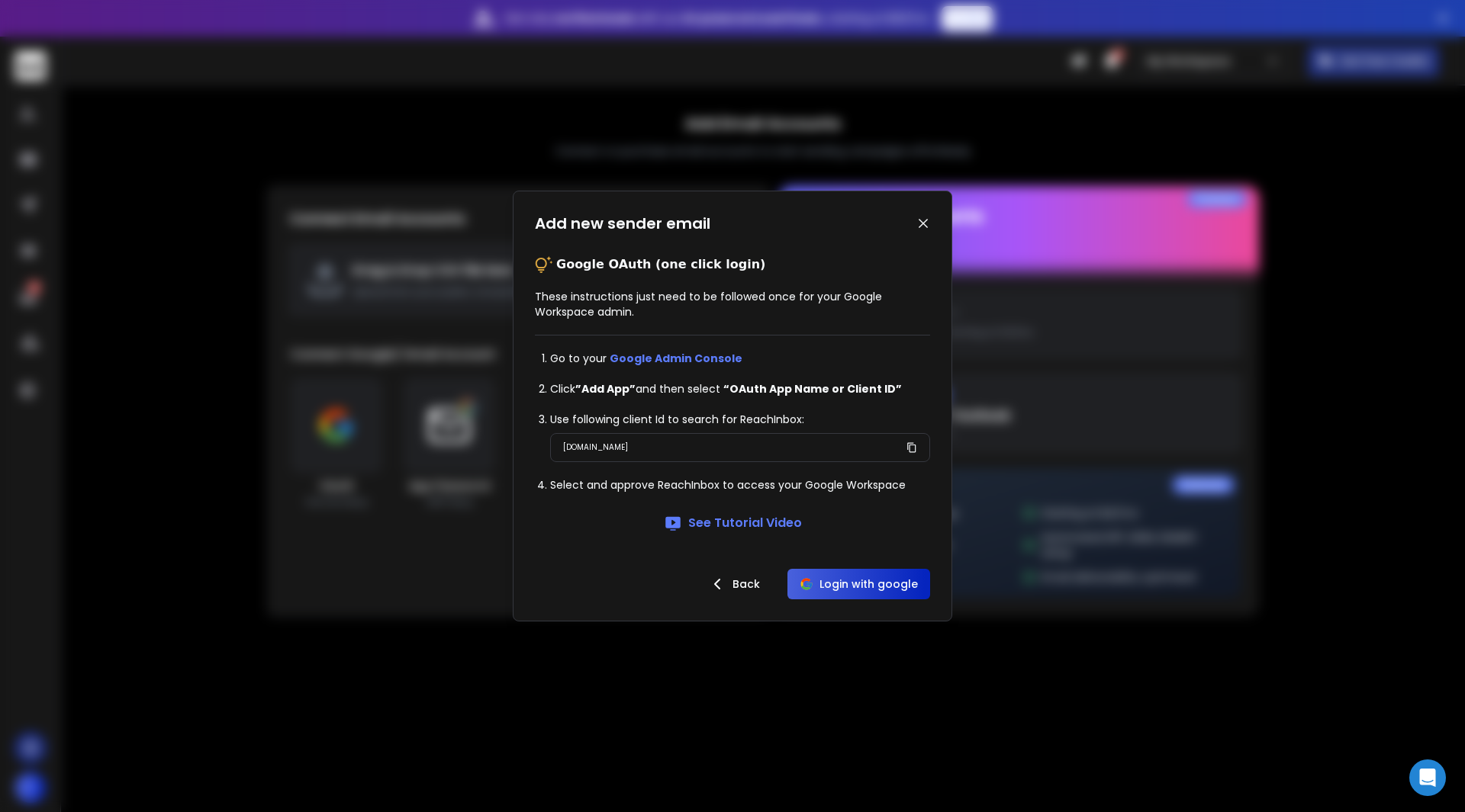
click at [879, 578] on button "Login with google" at bounding box center [859, 584] width 143 height 31
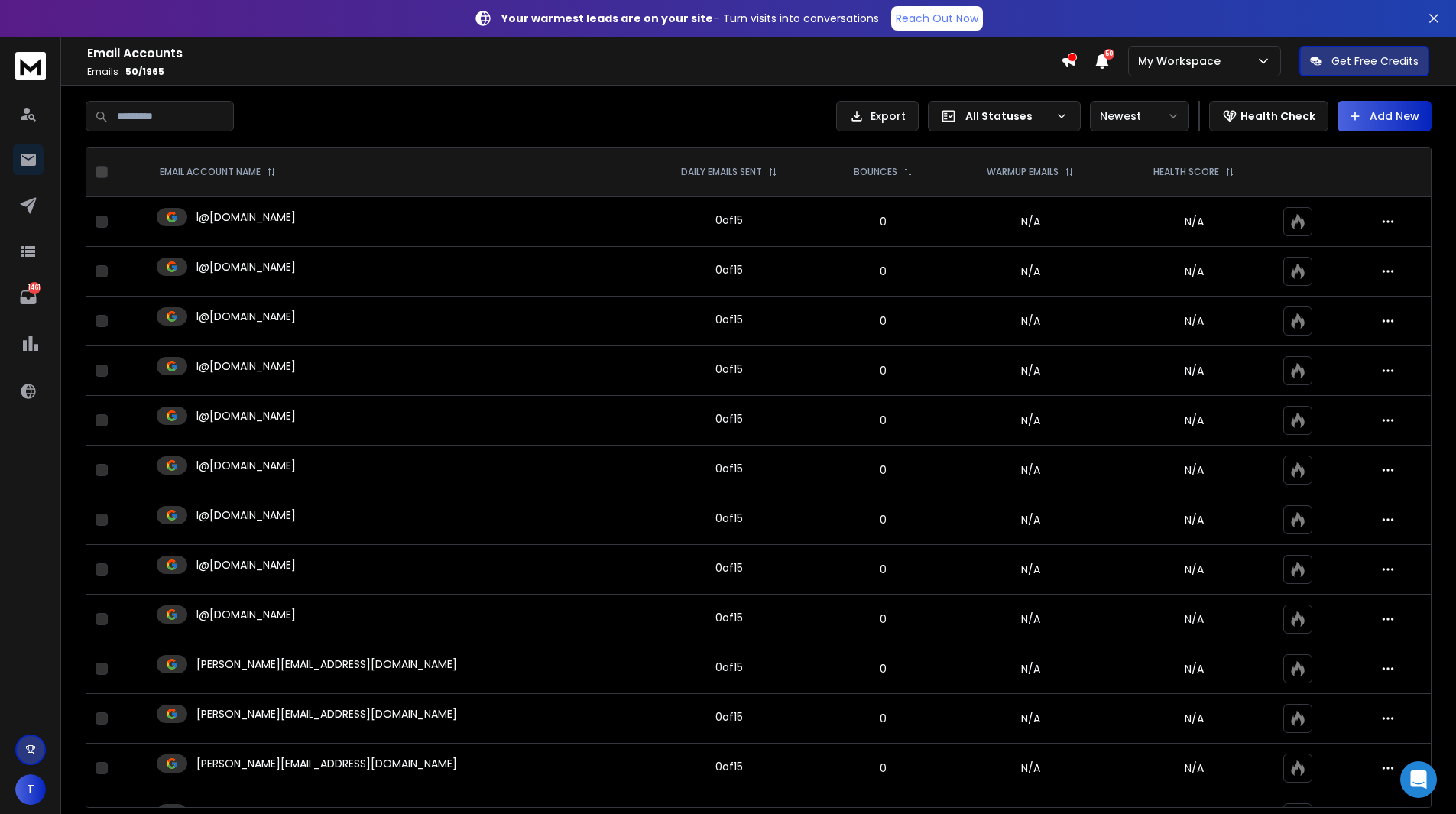
drag, startPoint x: 1399, startPoint y: 117, endPoint x: 1155, endPoint y: 212, distance: 261.8
click at [1396, 119] on button "Add New" at bounding box center [1383, 116] width 94 height 31
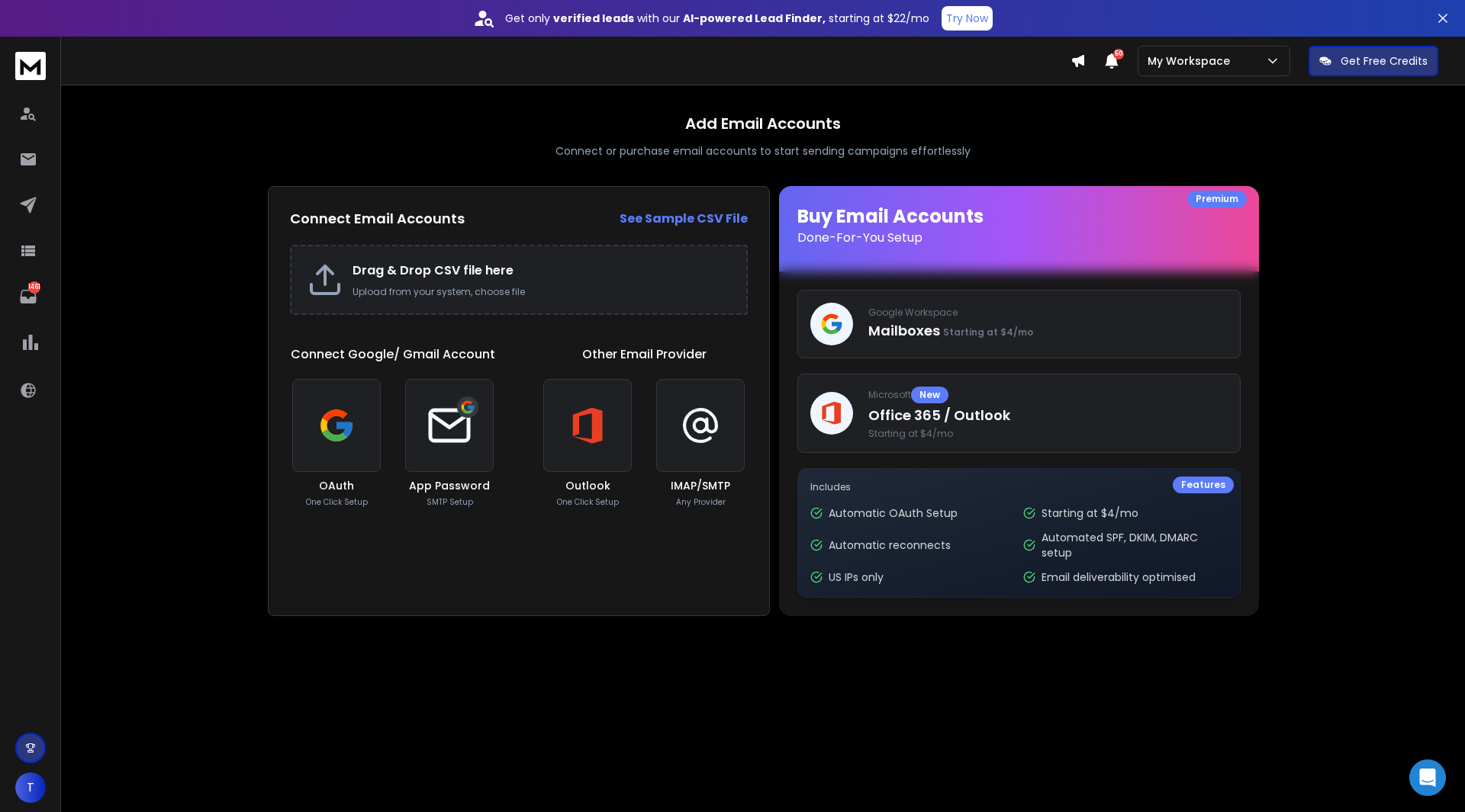
click at [340, 434] on icon at bounding box center [336, 425] width 38 height 45
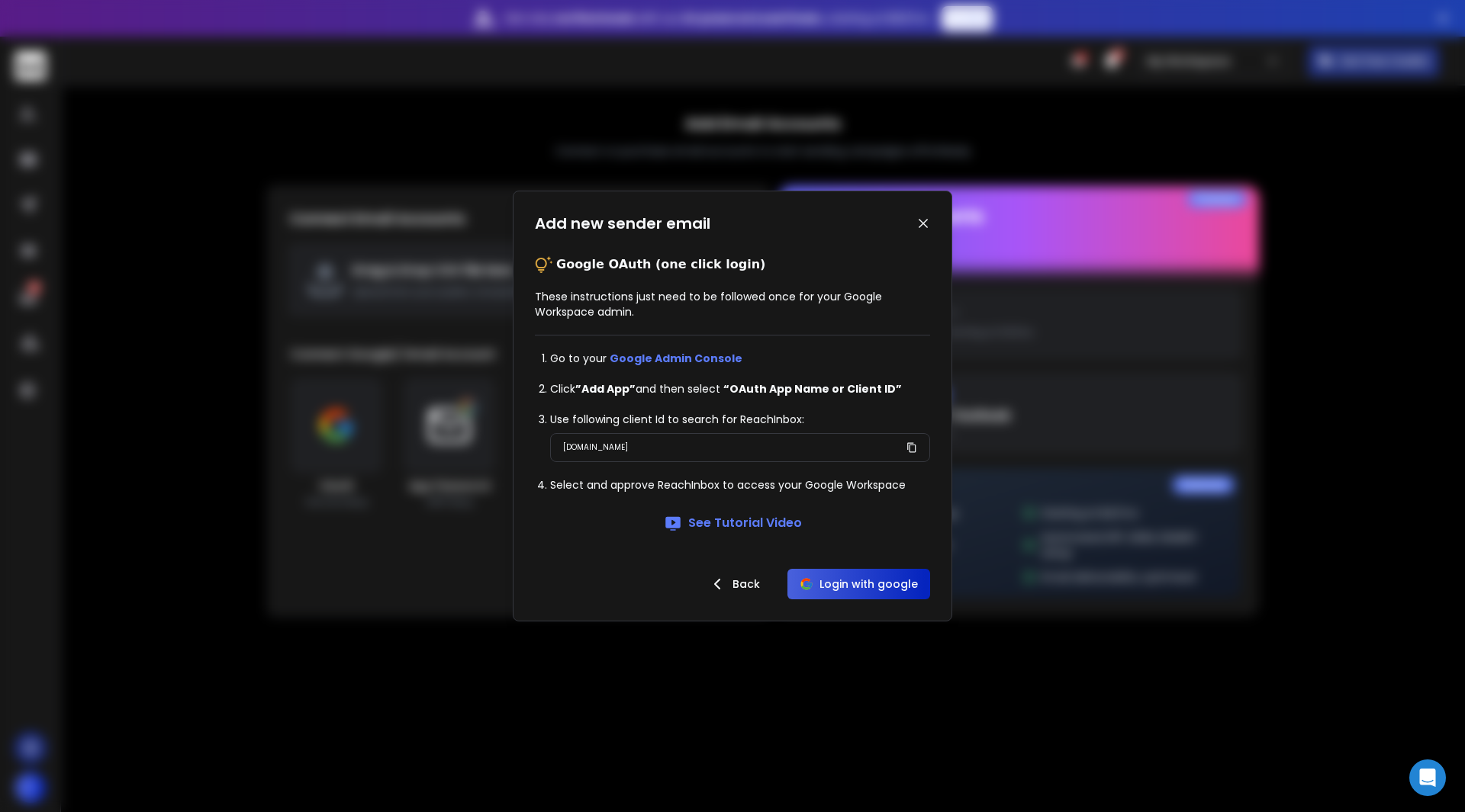
click at [841, 570] on button "Login with google" at bounding box center [859, 584] width 143 height 31
